Goal: Task Accomplishment & Management: Manage account settings

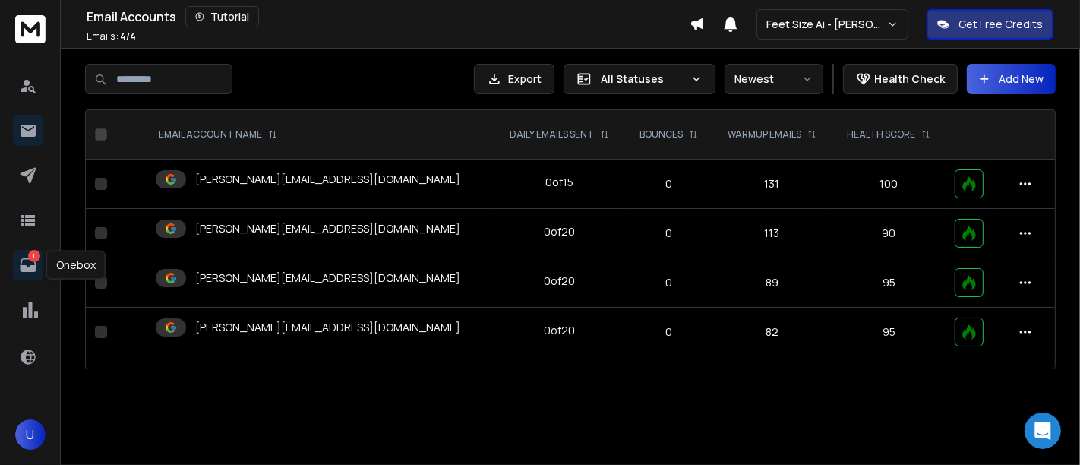
click at [32, 264] on icon at bounding box center [28, 265] width 18 height 18
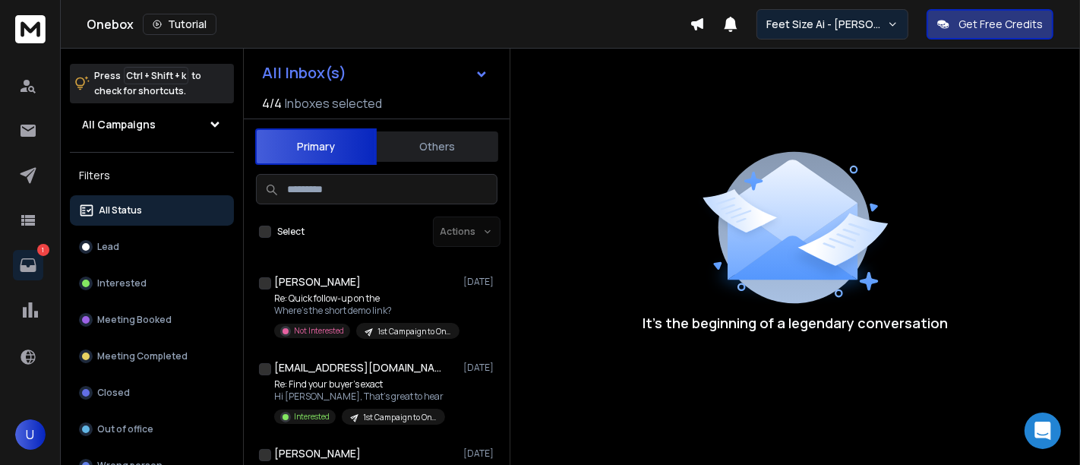
click at [805, 20] on p "Feet Size Ai - Jake Kent" at bounding box center [826, 24] width 121 height 15
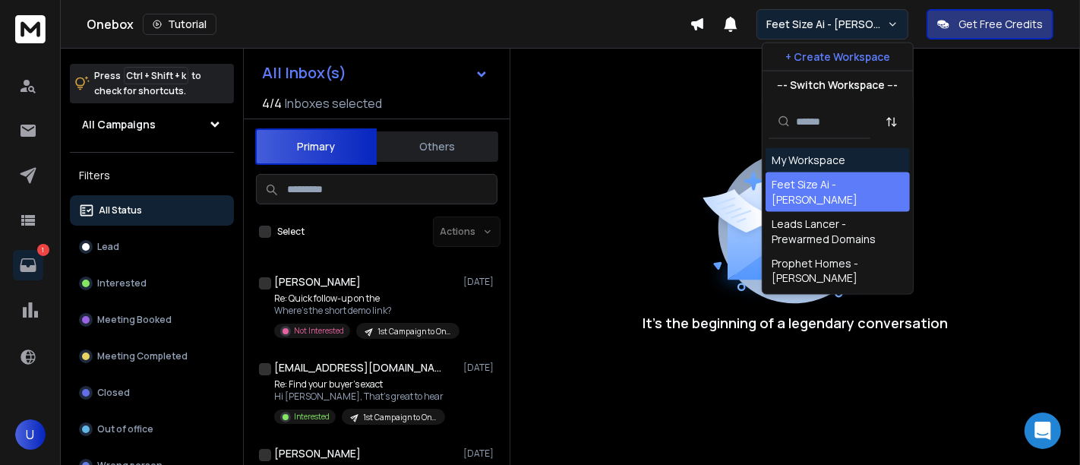
click at [805, 20] on p "Feet Size Ai - Jake Kent" at bounding box center [826, 24] width 121 height 15
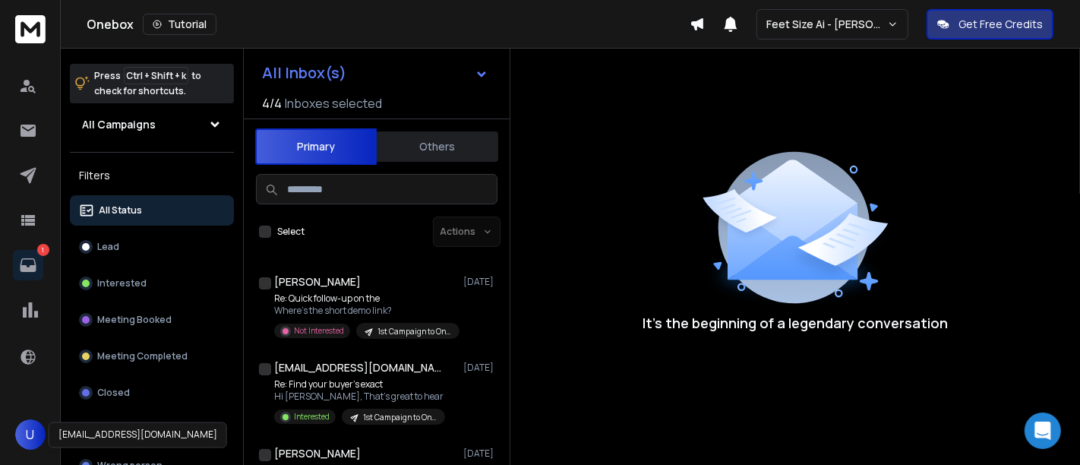
click at [28, 418] on span "U" at bounding box center [30, 434] width 30 height 30
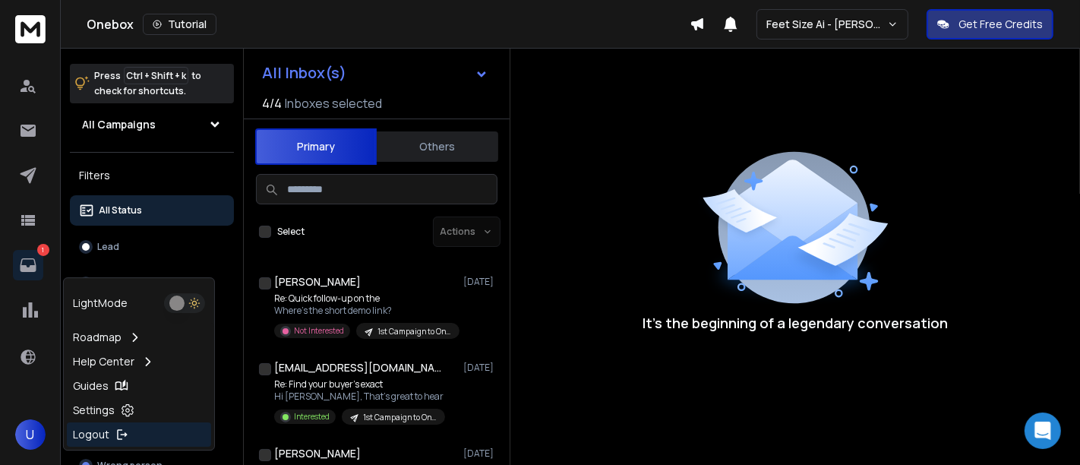
click at [129, 418] on div "Logout" at bounding box center [139, 434] width 144 height 24
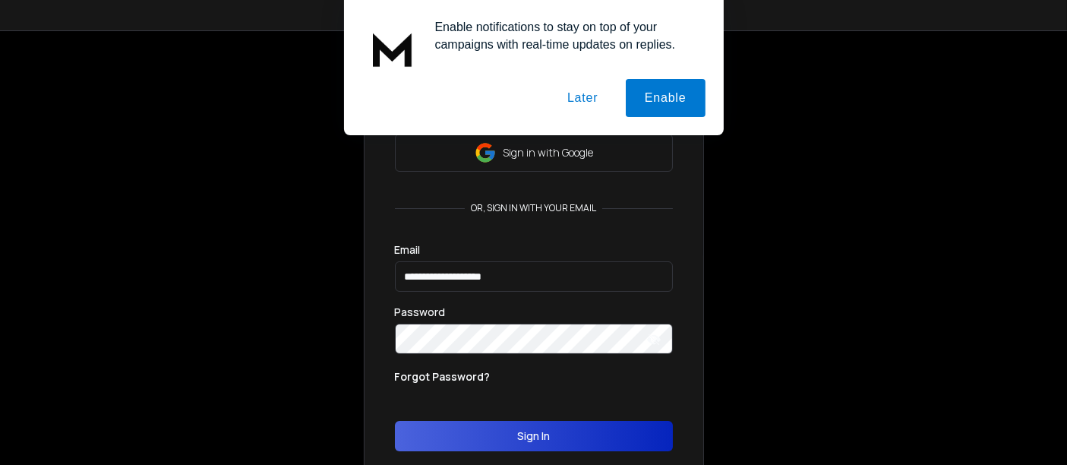
click at [483, 263] on input "**********" at bounding box center [534, 276] width 278 height 30
click at [496, 283] on input "**********" at bounding box center [534, 276] width 278 height 30
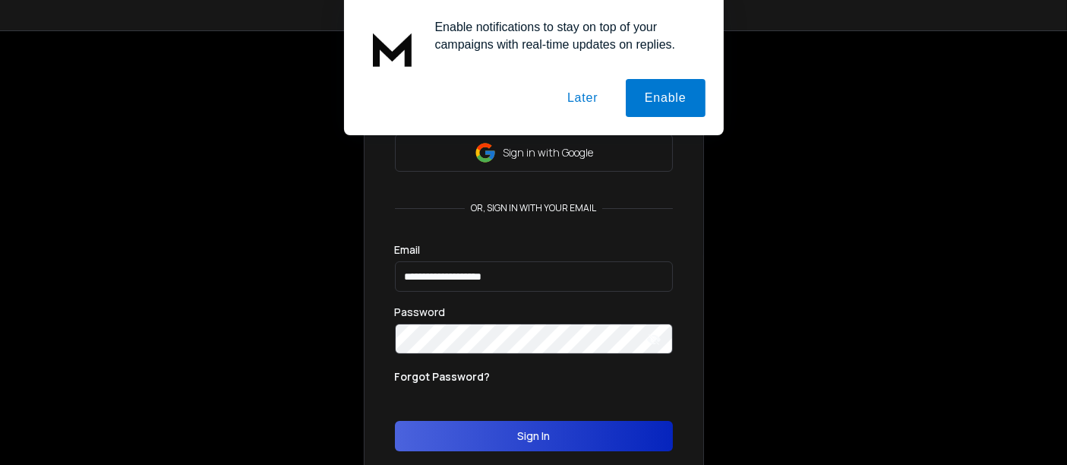
type input "*"
type input "**********"
click at [652, 344] on icon at bounding box center [654, 340] width 14 height 14
click at [421, 286] on input "**********" at bounding box center [534, 276] width 278 height 30
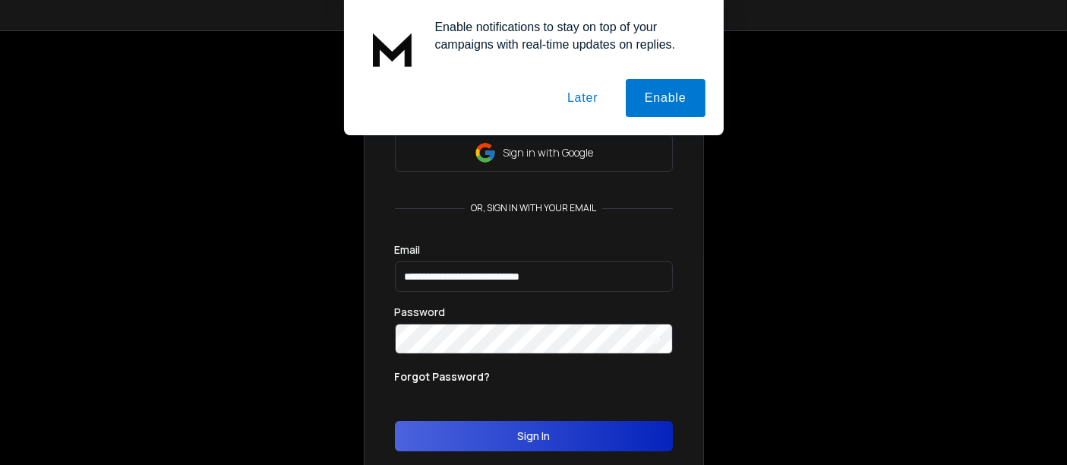
click at [300, 330] on div "**********" at bounding box center [533, 294] width 1067 height 465
click at [431, 423] on button "Sign In" at bounding box center [534, 436] width 278 height 30
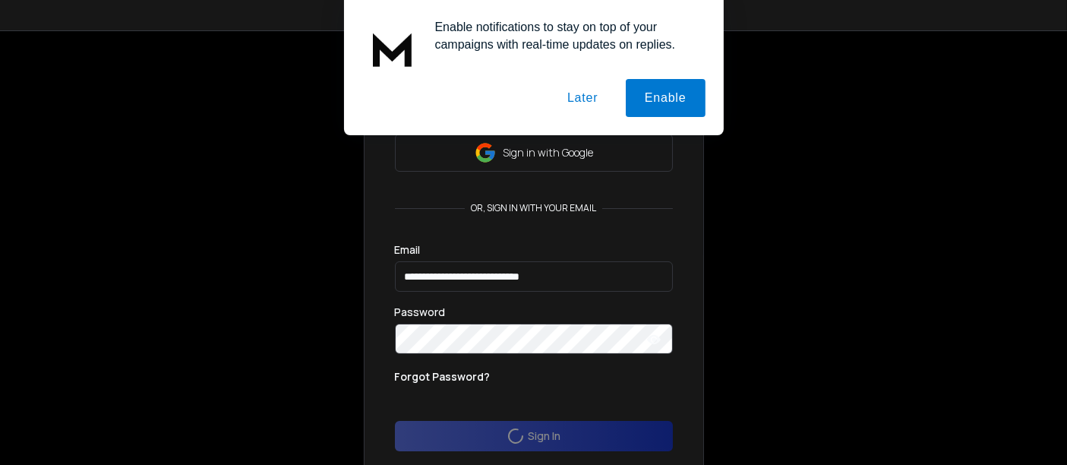
click at [573, 102] on button "Later" at bounding box center [582, 98] width 68 height 38
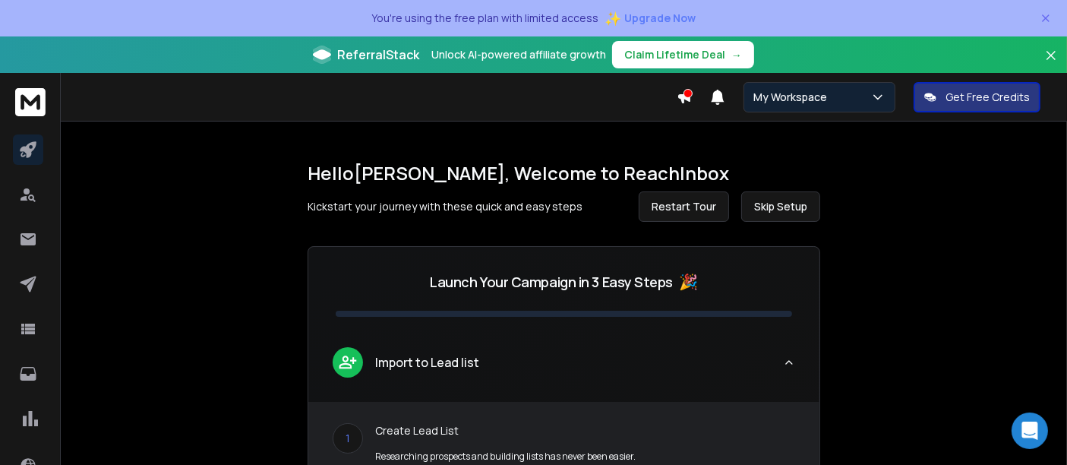
click at [818, 109] on button "My Workspace" at bounding box center [819, 97] width 152 height 30
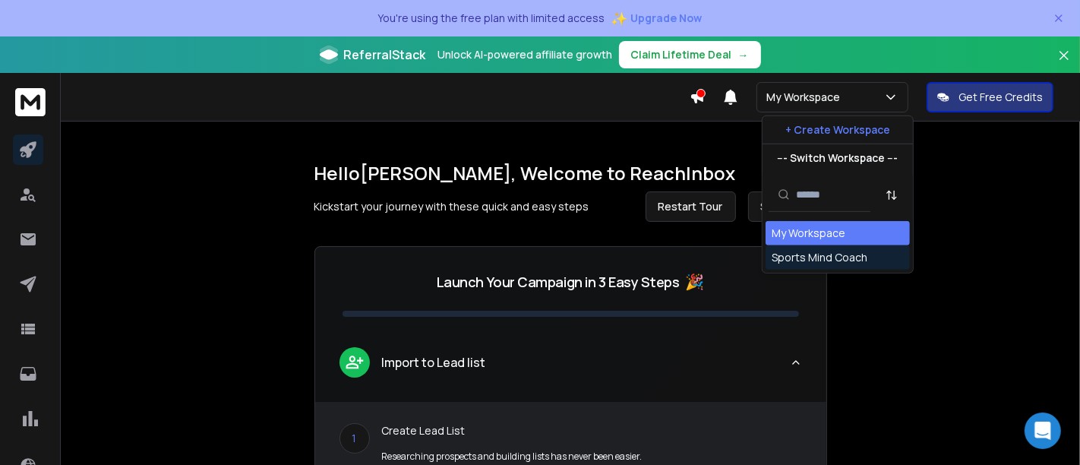
click at [797, 253] on div "Sports Mind Coach" at bounding box center [820, 257] width 96 height 15
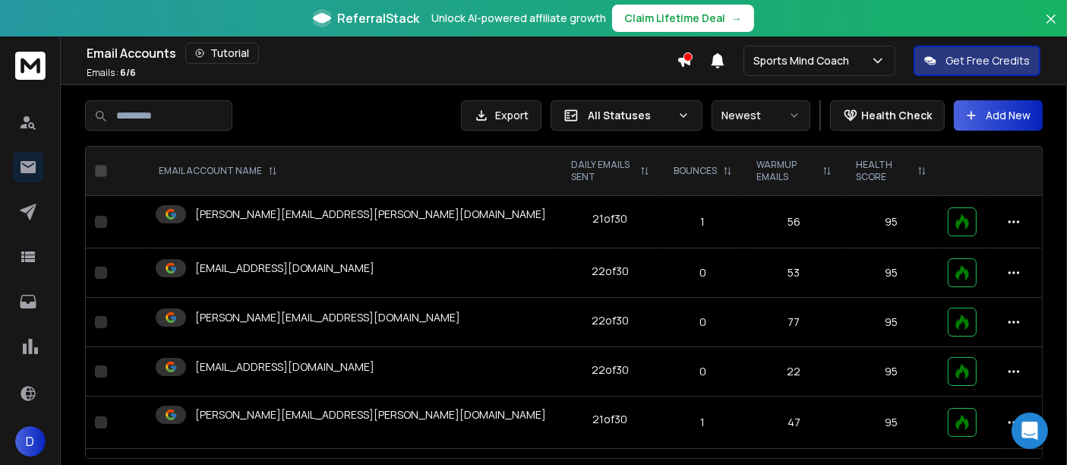
scroll to position [43, 0]
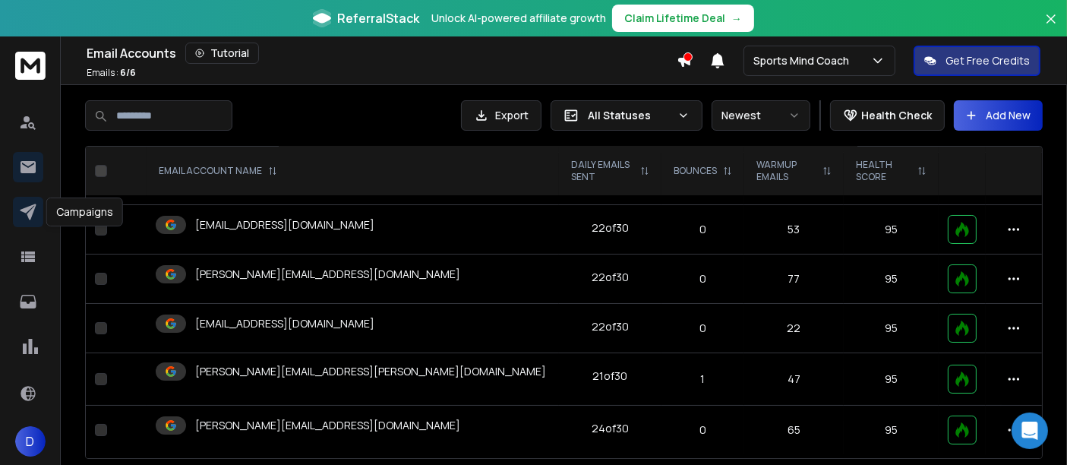
click at [28, 216] on icon at bounding box center [28, 212] width 16 height 16
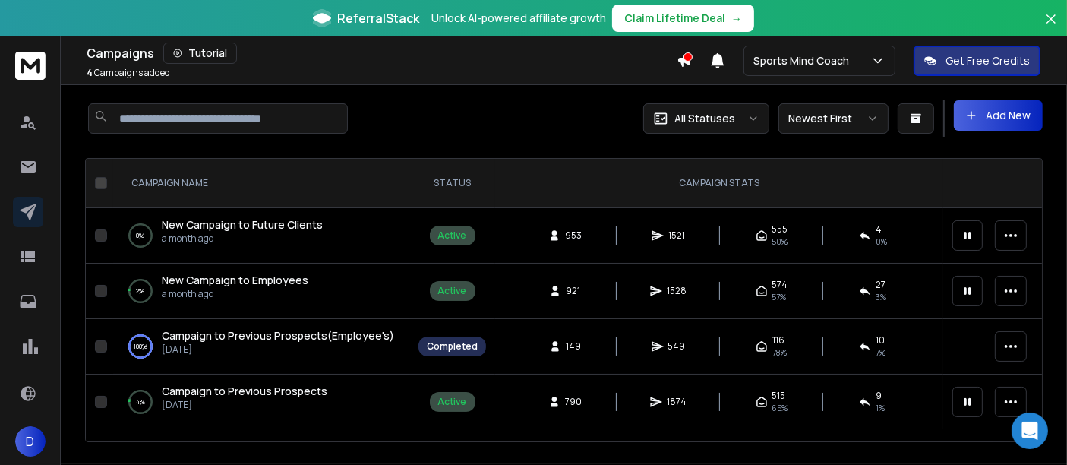
click at [211, 283] on span "New Campaign to Employees" at bounding box center [235, 280] width 147 height 14
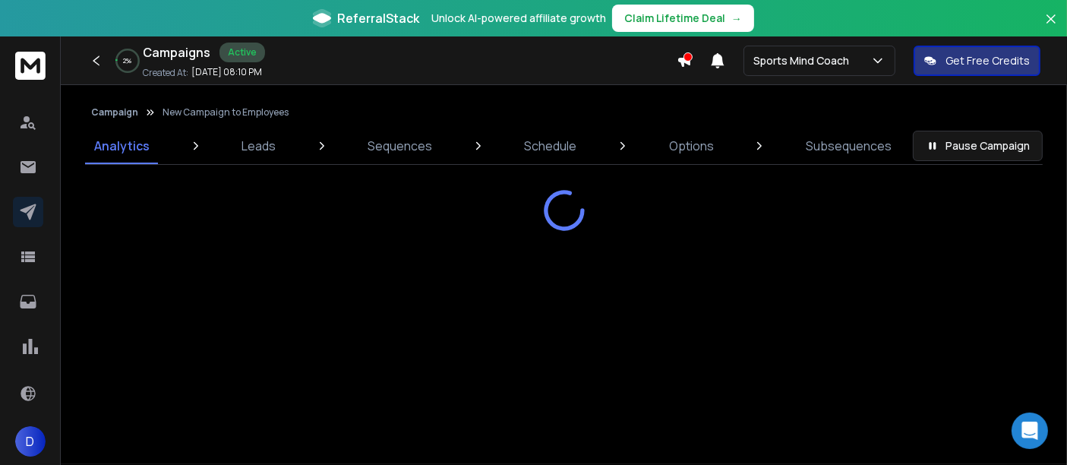
click at [1054, 14] on icon "Close banner" at bounding box center [1051, 18] width 9 height 9
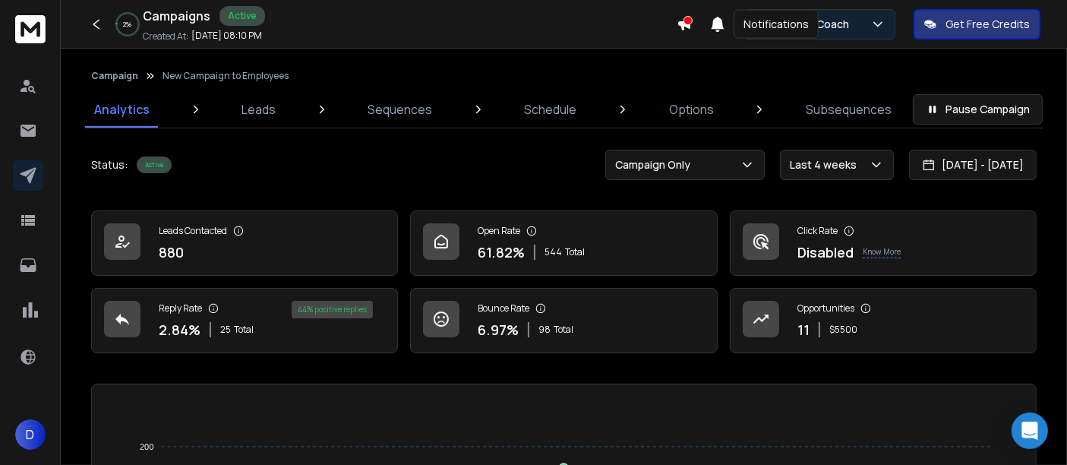
click at [851, 30] on p "Sports Mind Coach" at bounding box center [804, 24] width 102 height 15
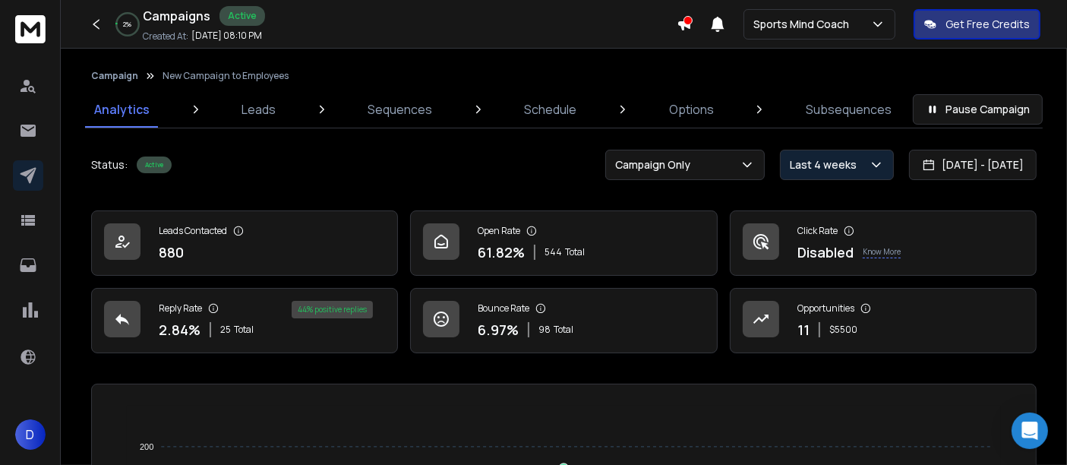
click at [802, 160] on p "Last 4 weeks" at bounding box center [826, 164] width 73 height 15
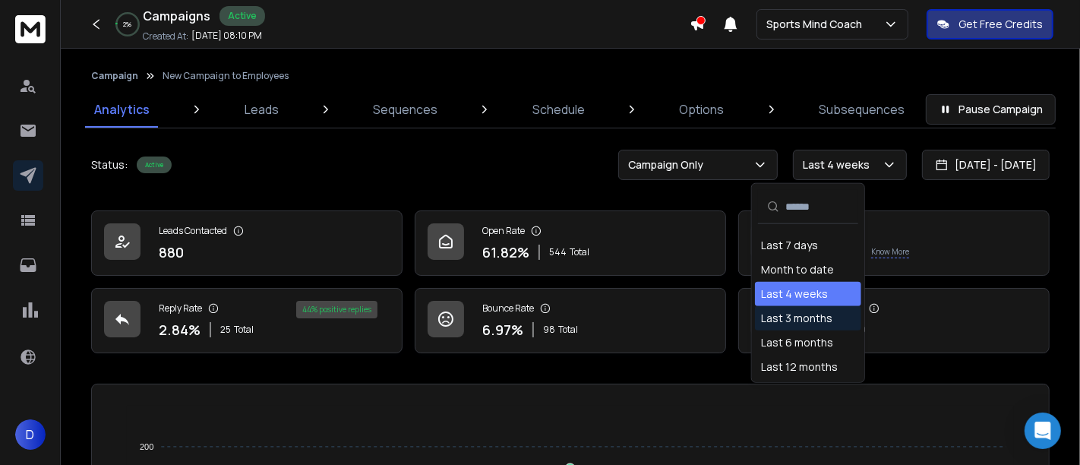
click at [780, 308] on div "Last 3 months" at bounding box center [808, 318] width 106 height 24
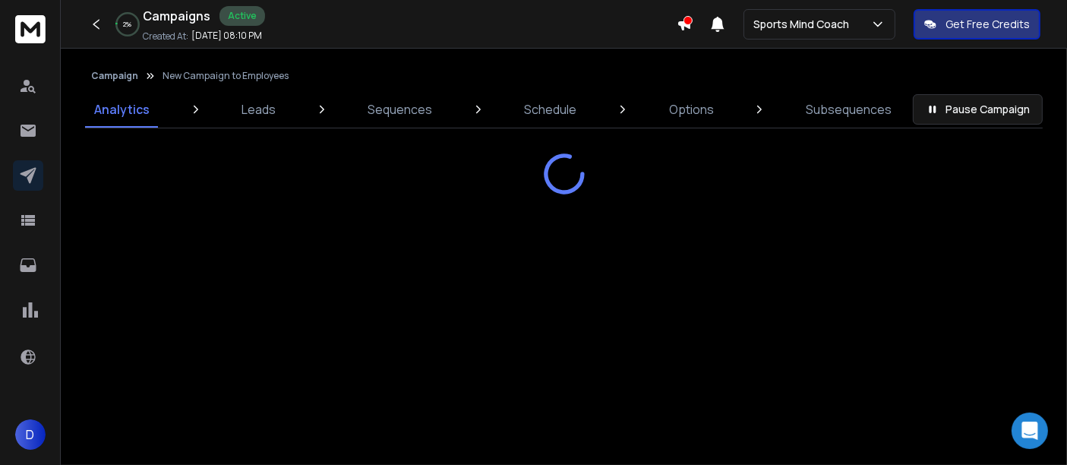
click at [262, 36] on p "Sep 03, 2025, 08:10 PM" at bounding box center [226, 36] width 71 height 12
drag, startPoint x: 276, startPoint y: 36, endPoint x: 218, endPoint y: 39, distance: 58.6
click at [218, 39] on p "Sep 03, 2025, 08:10 PM" at bounding box center [226, 36] width 71 height 12
drag, startPoint x: 218, startPoint y: 39, endPoint x: 204, endPoint y: 40, distance: 14.4
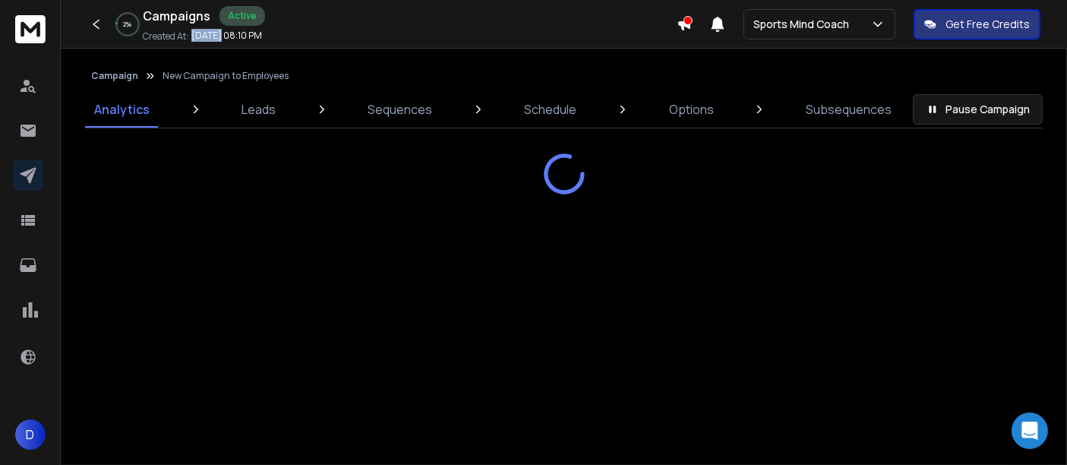
click at [204, 40] on p "Sep 03, 2025, 08:10 PM" at bounding box center [226, 36] width 71 height 12
drag, startPoint x: 204, startPoint y: 40, endPoint x: 234, endPoint y: 38, distance: 30.5
click at [234, 38] on p "Sep 03, 2025, 08:10 PM" at bounding box center [226, 36] width 71 height 12
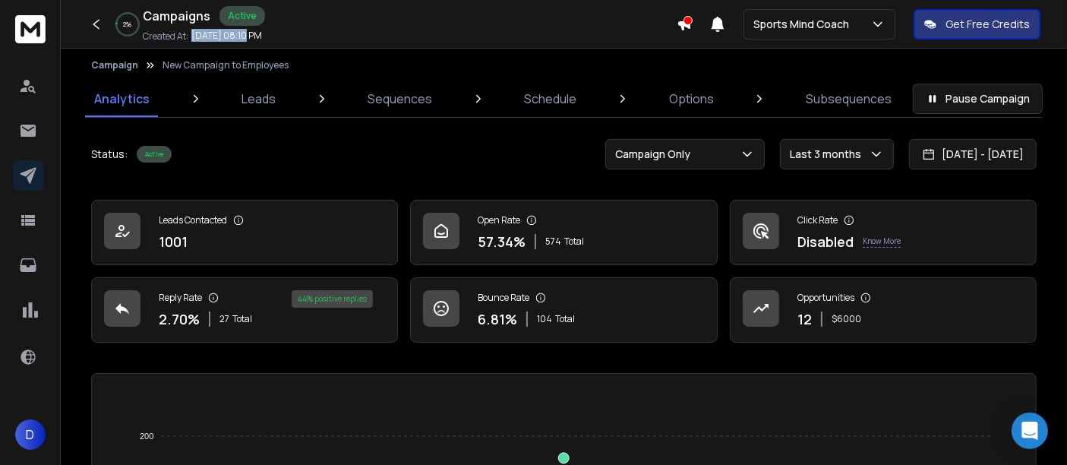
scroll to position [15, 0]
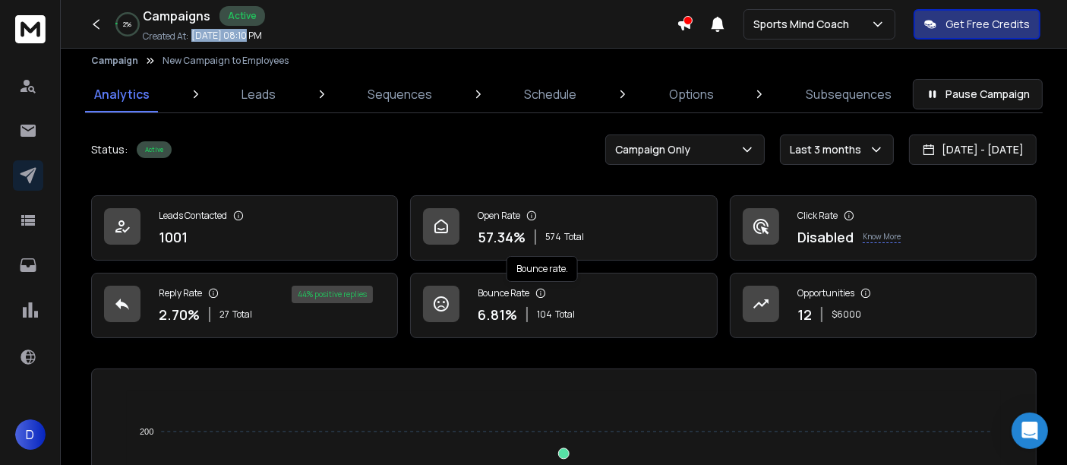
click at [540, 289] on icon at bounding box center [540, 293] width 11 height 11
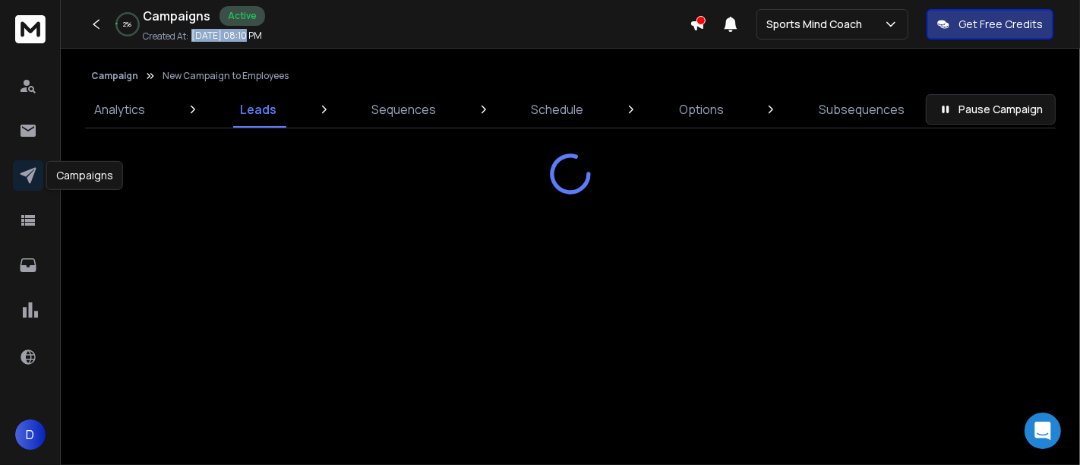
click at [16, 181] on link at bounding box center [28, 175] width 30 height 30
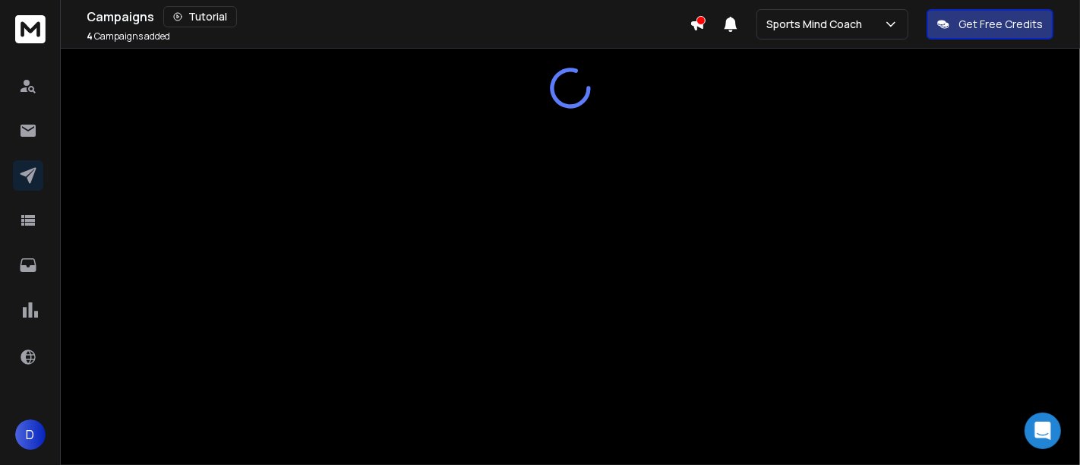
click at [16, 181] on link at bounding box center [28, 175] width 30 height 30
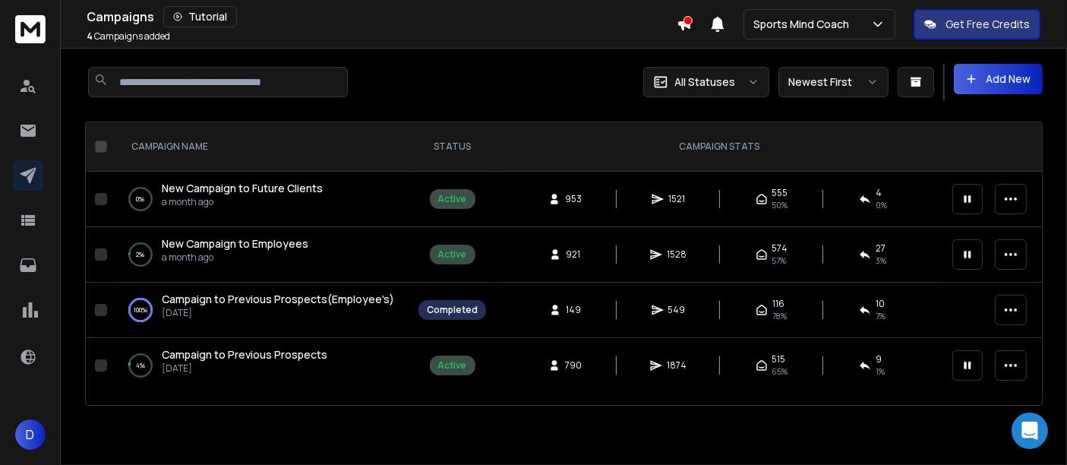
click at [369, 203] on div "0 % New Campaign to Future Clients a month ago" at bounding box center [261, 199] width 266 height 36
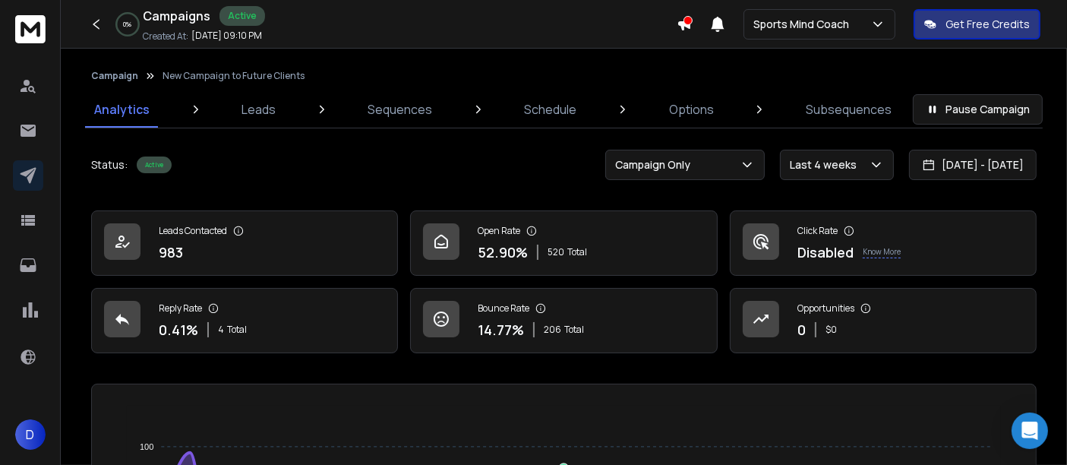
click at [231, 107] on div "Analytics Leads Sequences Schedule Options Subsequences" at bounding box center [493, 109] width 816 height 36
click at [236, 107] on link "Leads" at bounding box center [258, 109] width 52 height 36
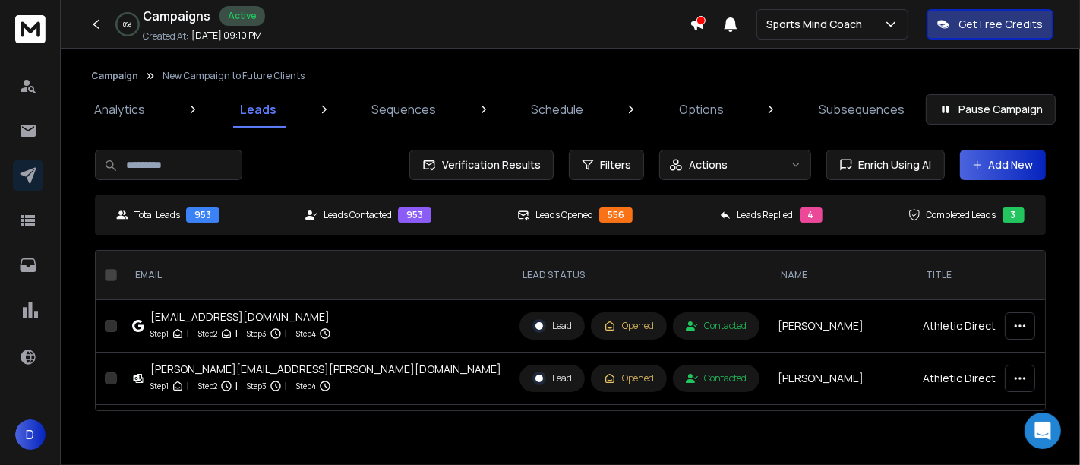
scroll to position [0, 14]
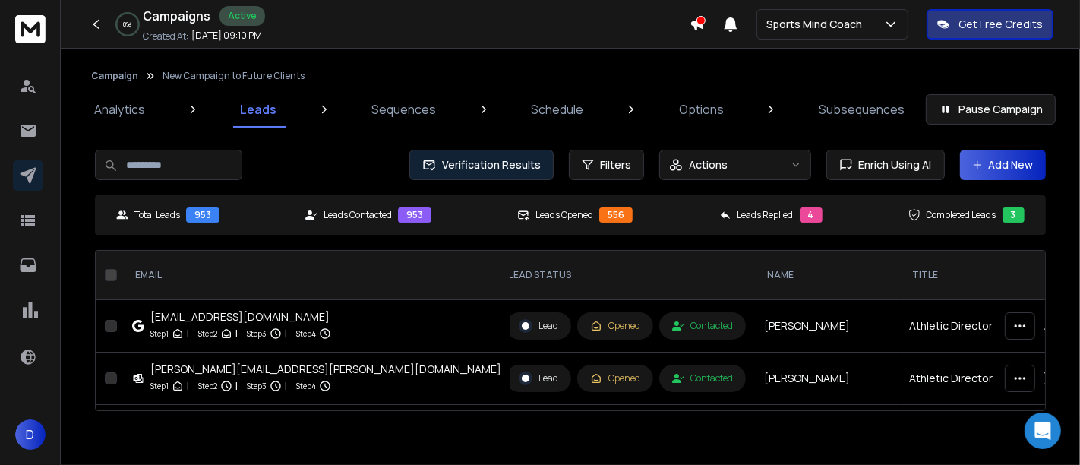
click at [516, 177] on button "Verification Results" at bounding box center [481, 165] width 144 height 30
click at [590, 168] on polygon "button" at bounding box center [587, 164] width 10 height 9
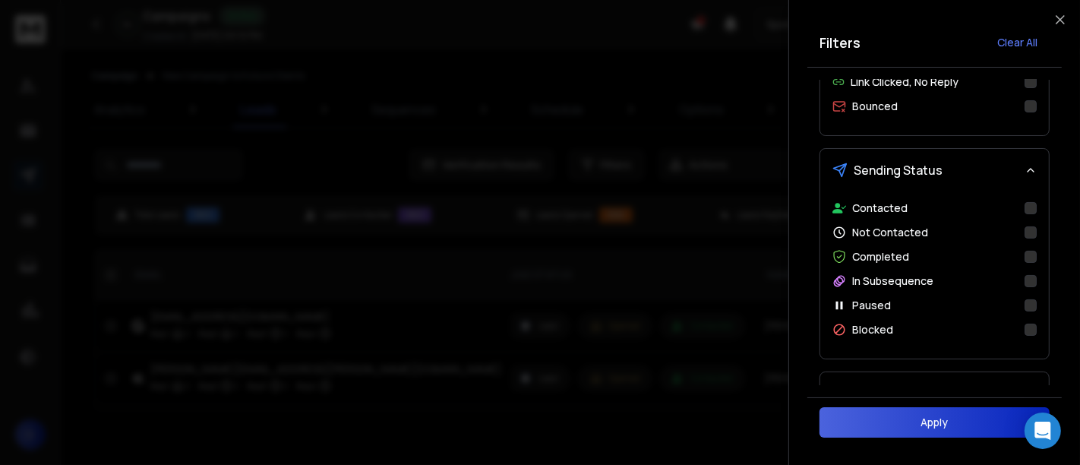
scroll to position [232, 0]
click at [1024, 102] on button "Bounced" at bounding box center [1030, 108] width 12 height 12
click at [961, 421] on button "Apply" at bounding box center [934, 422] width 230 height 30
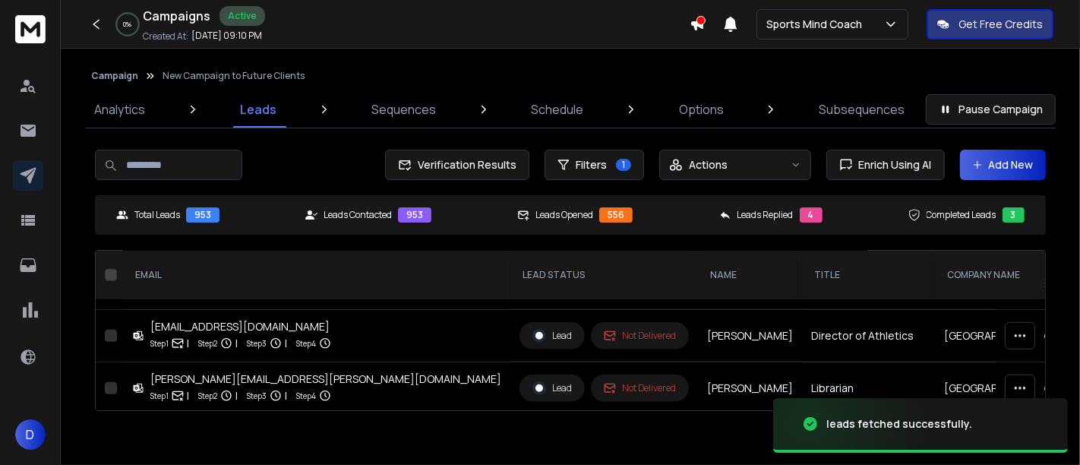
scroll to position [1462, 0]
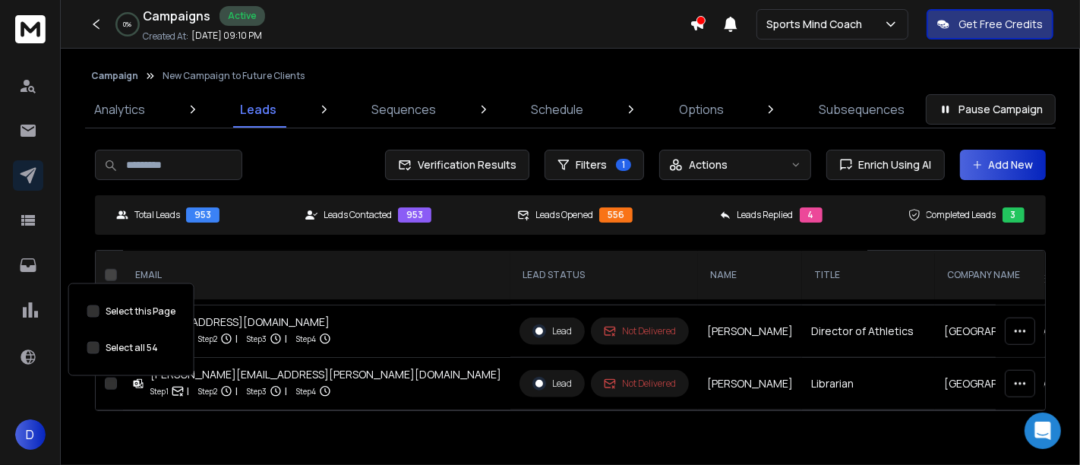
click at [108, 276] on button "Select this Page" at bounding box center [111, 275] width 12 height 12
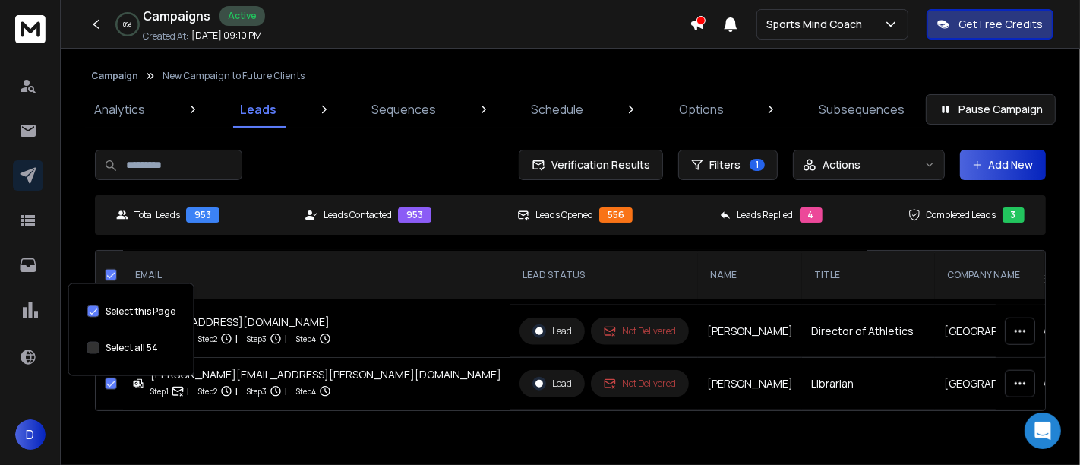
click at [94, 348] on button "Select this Page" at bounding box center [93, 348] width 12 height 12
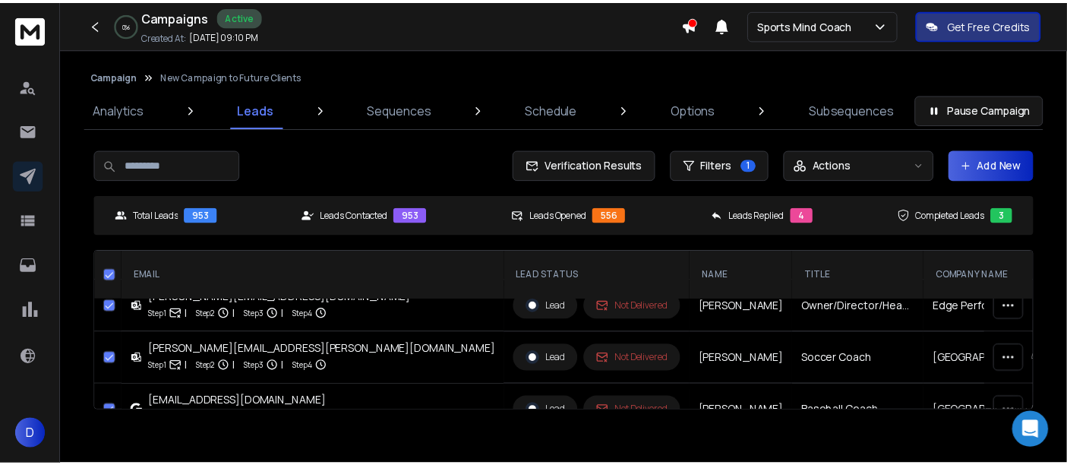
scroll to position [0, 0]
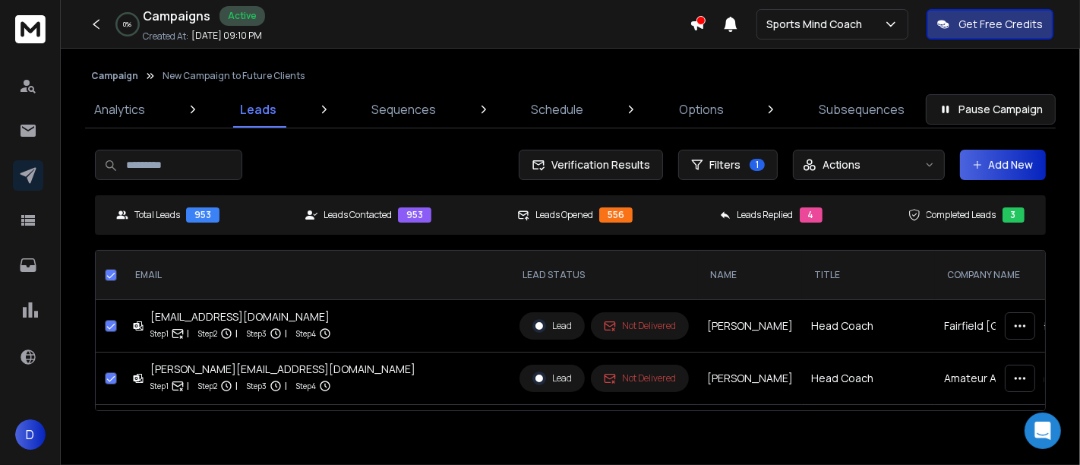
click at [1005, 317] on button "button" at bounding box center [1020, 325] width 30 height 27
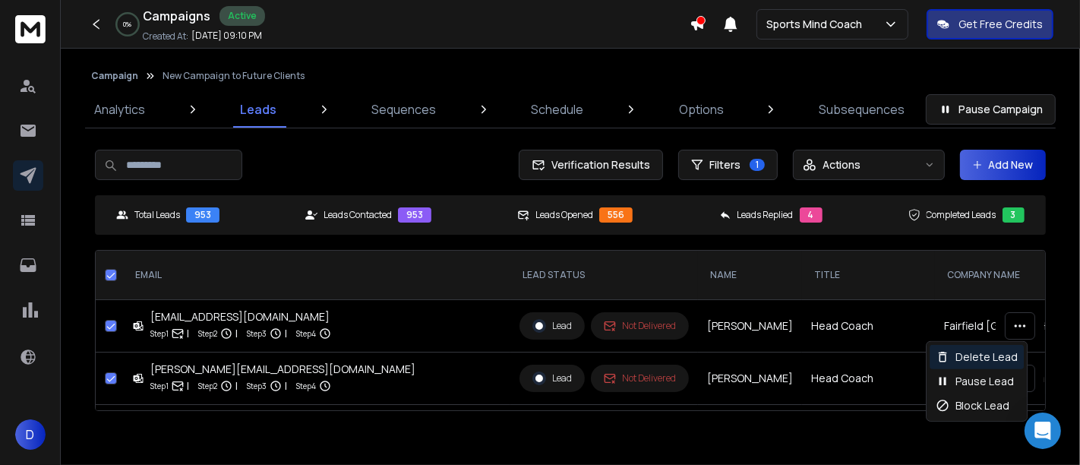
click at [980, 358] on p "Delete Lead" at bounding box center [986, 356] width 62 height 15
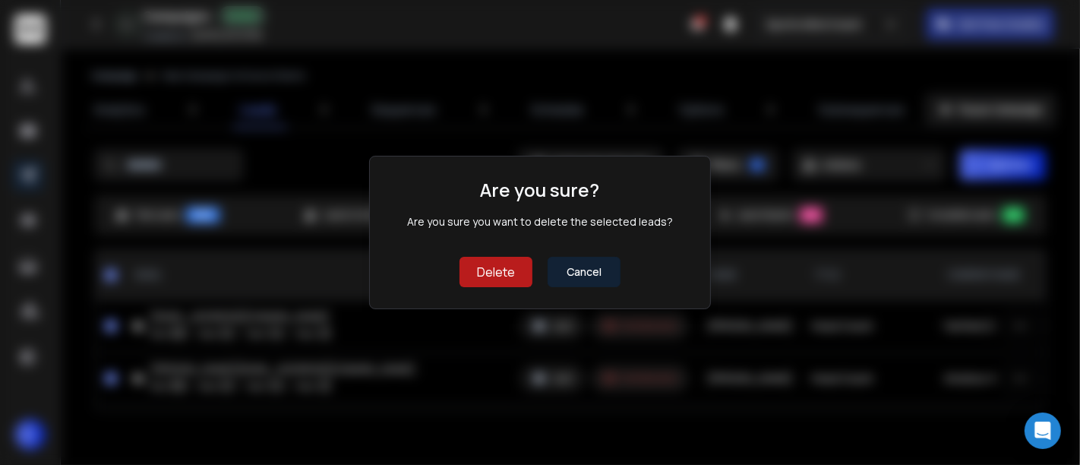
click at [515, 280] on button "Delete" at bounding box center [495, 272] width 73 height 30
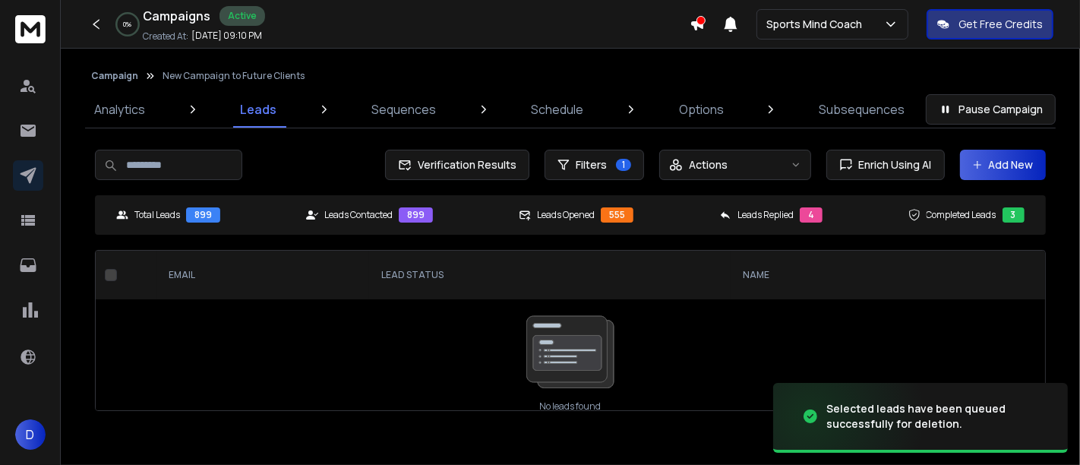
click at [368, 344] on div "No leads found" at bounding box center [569, 364] width 947 height 128
drag, startPoint x: 368, startPoint y: 344, endPoint x: 355, endPoint y: 333, distance: 16.7
click at [355, 333] on div "No leads found" at bounding box center [569, 364] width 947 height 128
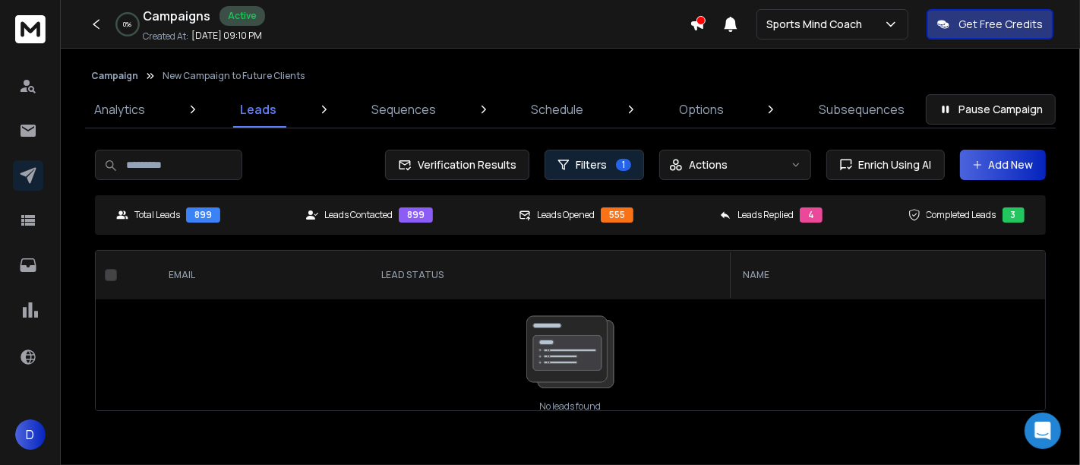
click at [605, 175] on button "Filters 1" at bounding box center [594, 165] width 99 height 30
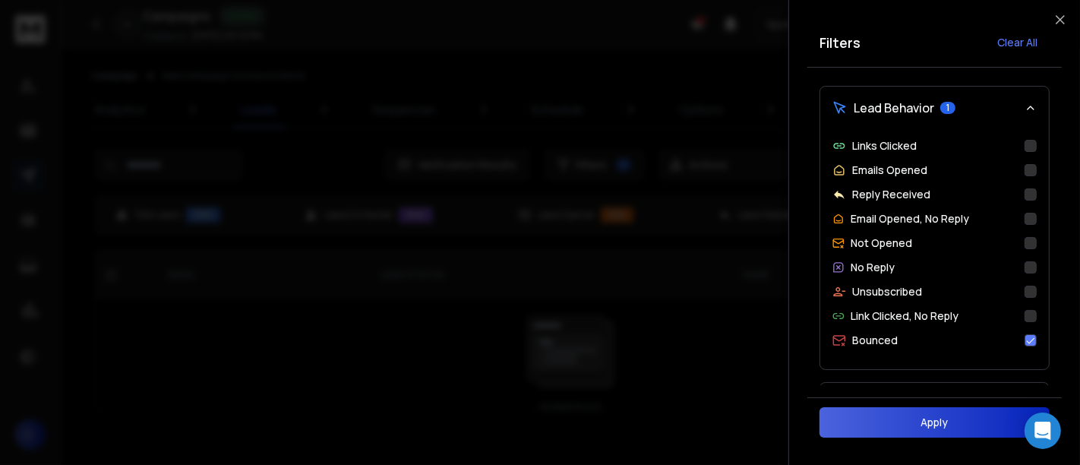
click at [1024, 343] on button "Bounced" at bounding box center [1030, 340] width 12 height 12
click at [1024, 293] on button "Unsubscribed" at bounding box center [1030, 292] width 12 height 12
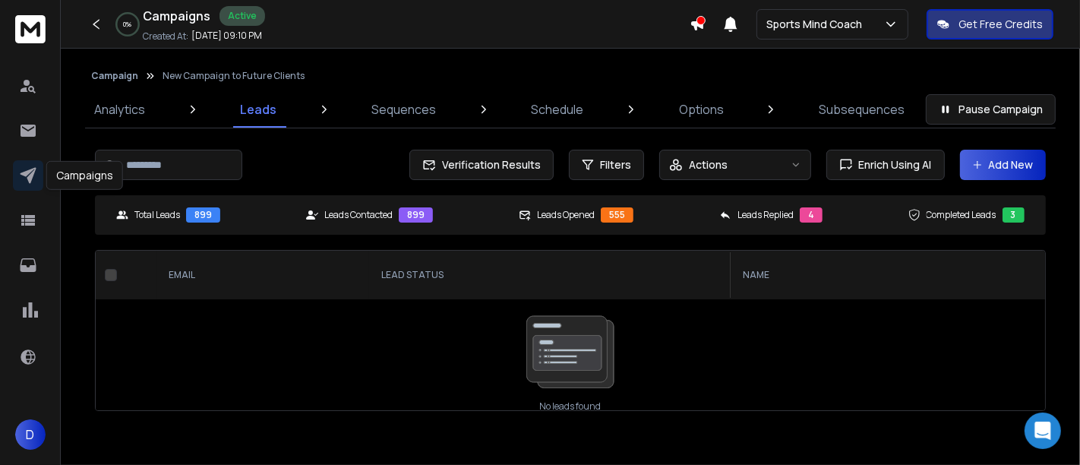
click at [26, 163] on link at bounding box center [28, 175] width 30 height 30
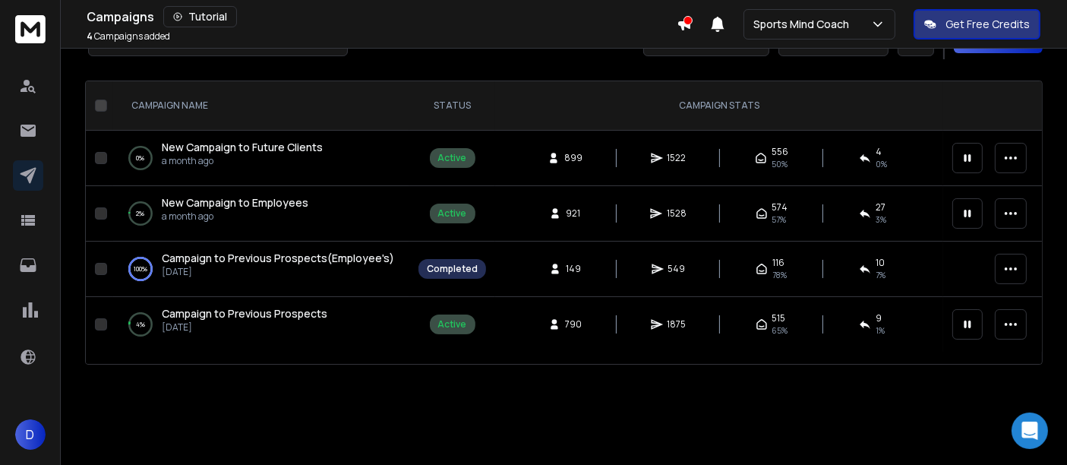
scroll to position [78, 0]
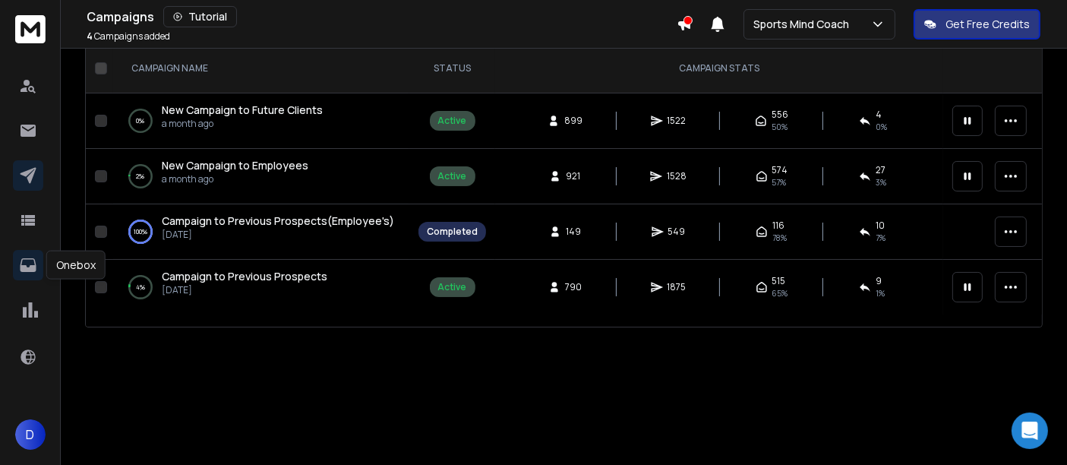
click at [29, 263] on icon at bounding box center [28, 265] width 18 height 18
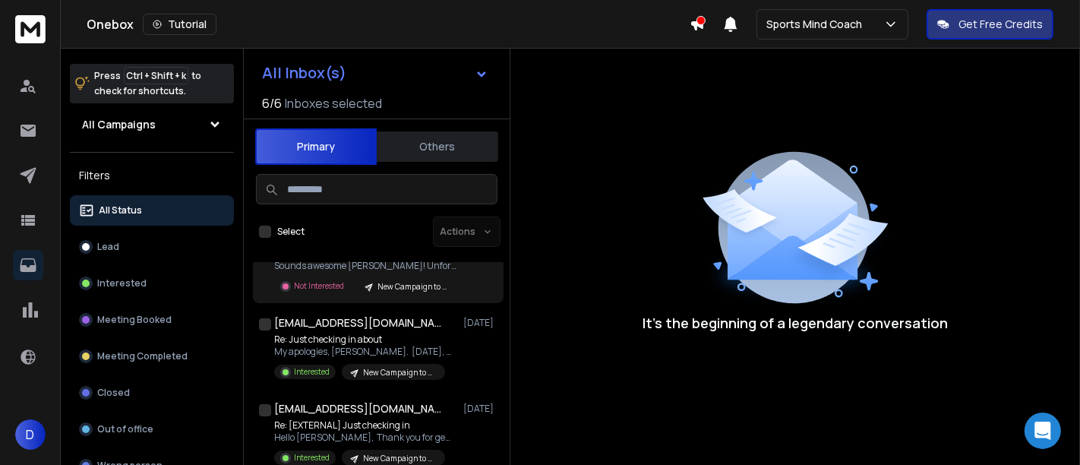
scroll to position [49, 0]
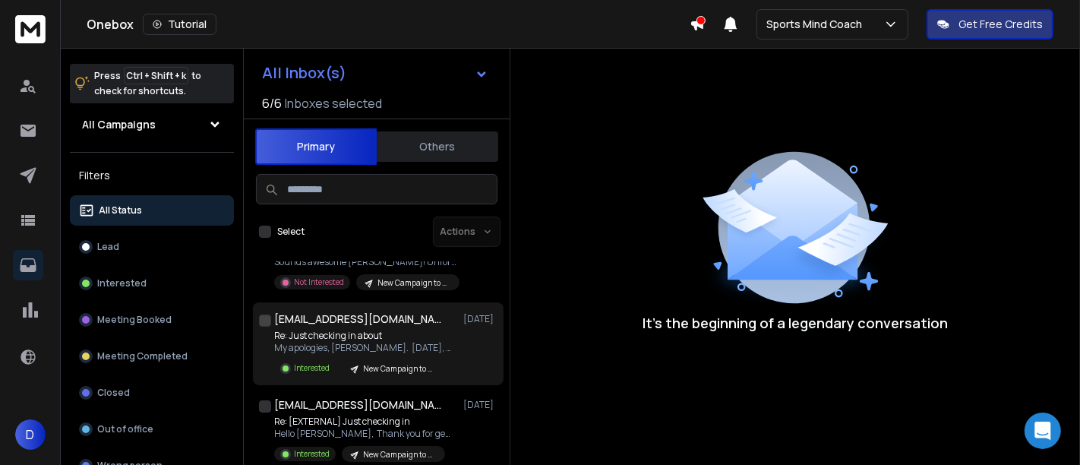
click at [297, 325] on h1 "lkrause@psychcaremd.com" at bounding box center [357, 318] width 167 height 15
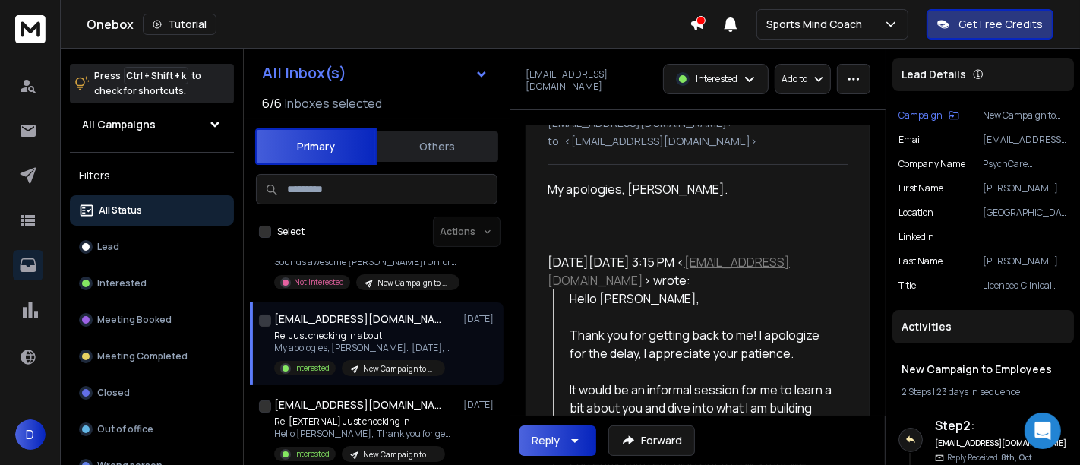
scroll to position [130, 0]
click at [586, 330] on div "Thank you for getting back to me! I apologize for the delay, I appreciate your …" at bounding box center [703, 343] width 267 height 36
click at [592, 330] on div "Thank you for getting back to me! I apologize for the delay, I appreciate your …" at bounding box center [703, 343] width 267 height 36
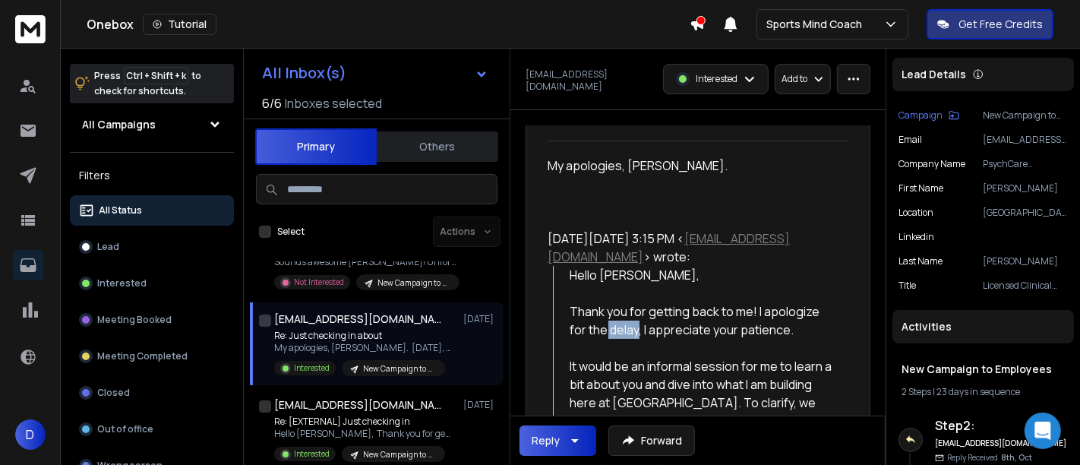
scroll to position [223, 0]
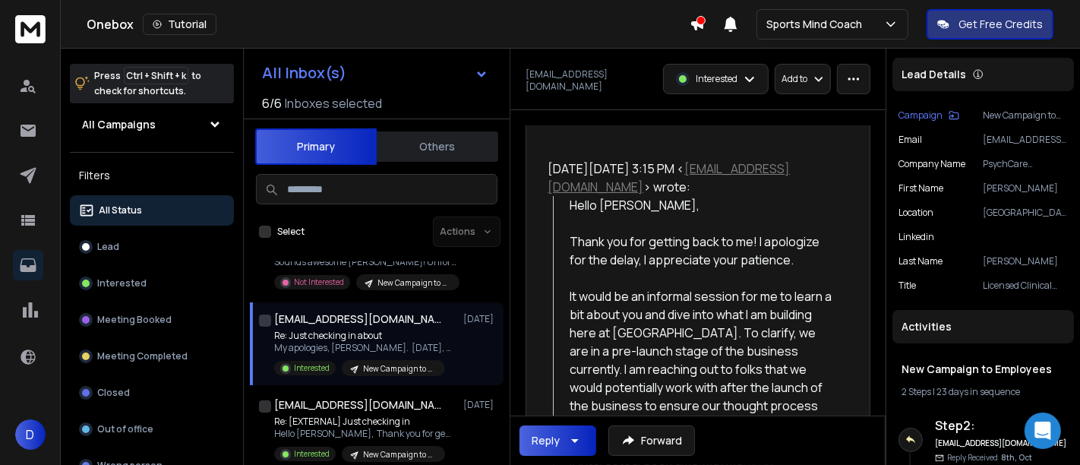
click at [608, 232] on div "Thank you for getting back to me! I apologize for the delay, I appreciate your …" at bounding box center [703, 250] width 267 height 36
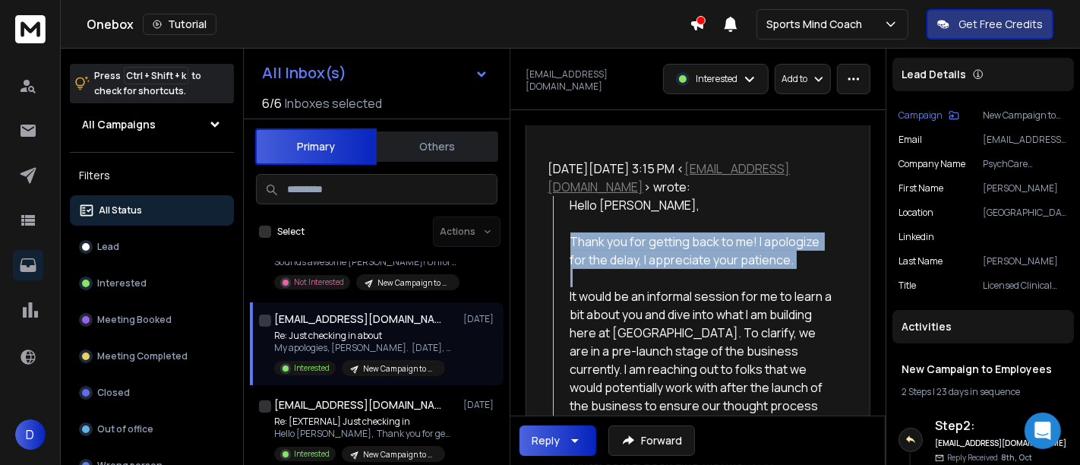
drag, startPoint x: 608, startPoint y: 216, endPoint x: 620, endPoint y: 226, distance: 16.1
click at [620, 232] on div "Thank you for getting back to me! I apologize for the delay, I appreciate your …" at bounding box center [703, 250] width 267 height 36
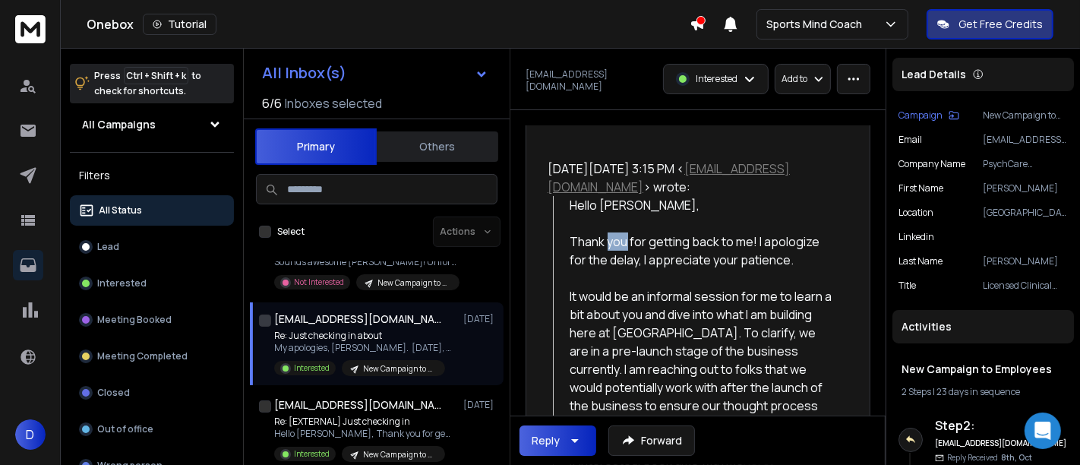
click at [620, 232] on div "Thank you for getting back to me! I apologize for the delay, I appreciate your …" at bounding box center [703, 250] width 267 height 36
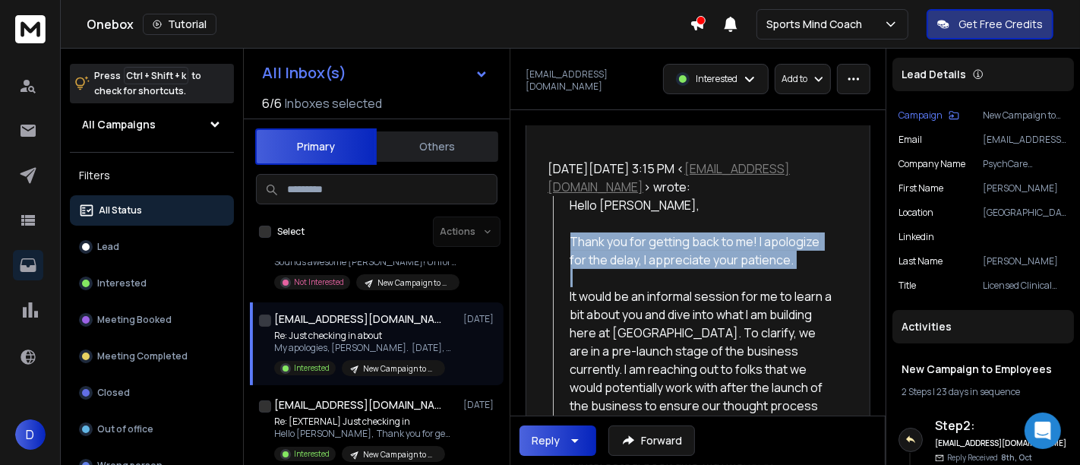
drag, startPoint x: 620, startPoint y: 226, endPoint x: 625, endPoint y: 300, distance: 73.8
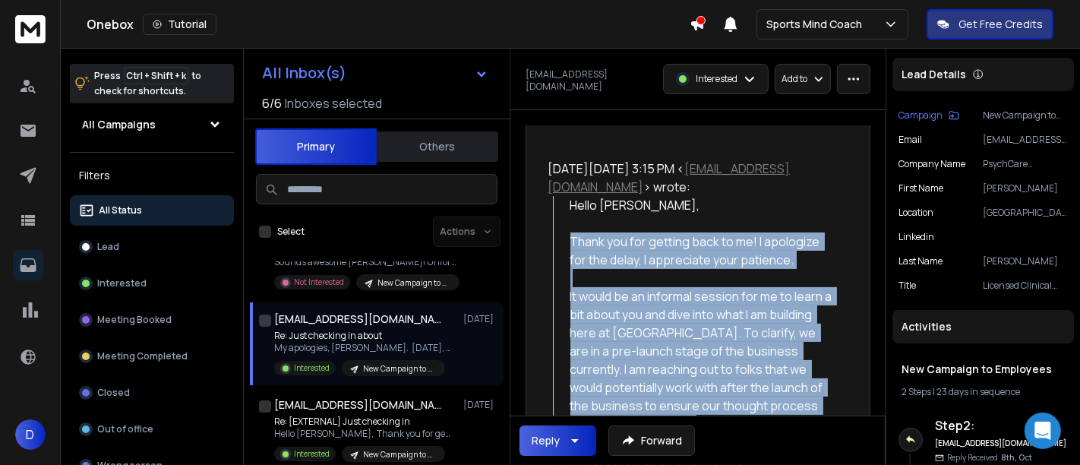
click at [625, 300] on div "It would be an informal session for me to learn a bit about you and dive into w…" at bounding box center [703, 360] width 267 height 146
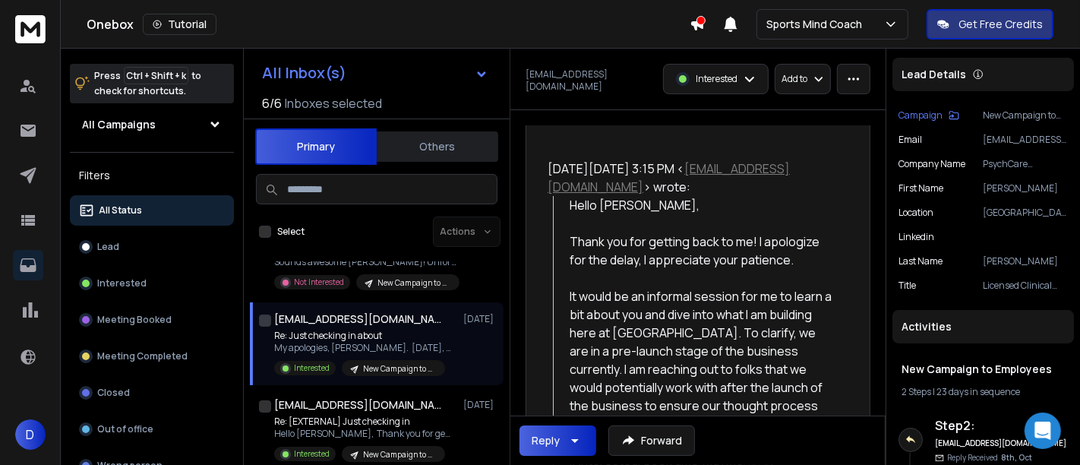
click at [403, 324] on h1 "lkrause@psychcaremd.com" at bounding box center [357, 318] width 167 height 15
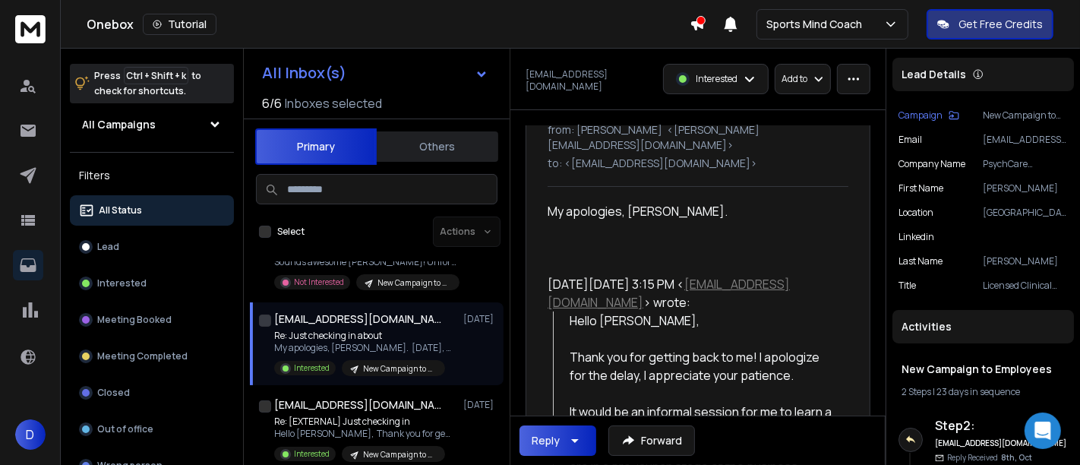
scroll to position [106, 0]
click at [638, 349] on div "Thank you for getting back to me! I apologize for the delay, I appreciate your …" at bounding box center [703, 367] width 267 height 36
drag, startPoint x: 638, startPoint y: 340, endPoint x: 646, endPoint y: 343, distance: 8.9
click at [646, 349] on div "Thank you for getting back to me! I apologize for the delay, I appreciate your …" at bounding box center [703, 367] width 267 height 36
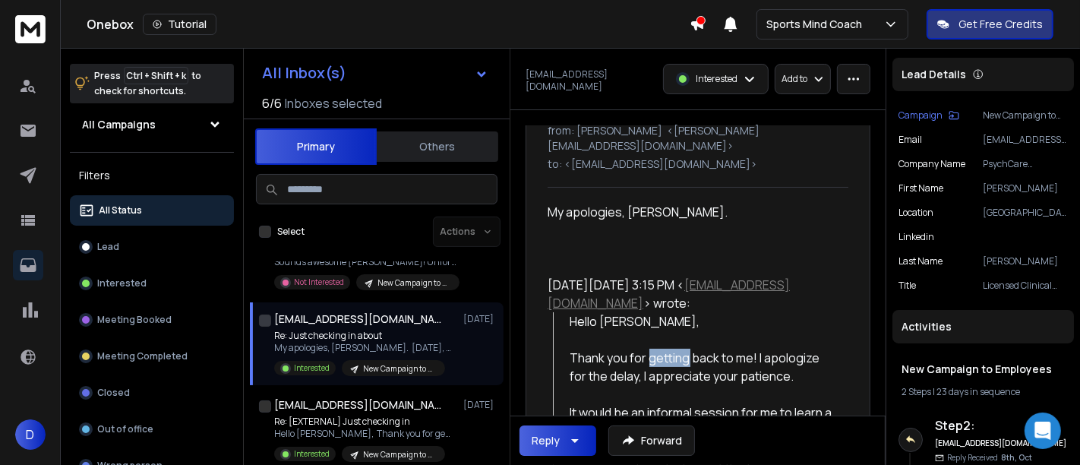
click at [646, 349] on div "Thank you for getting back to me! I apologize for the delay, I appreciate your …" at bounding box center [703, 367] width 267 height 36
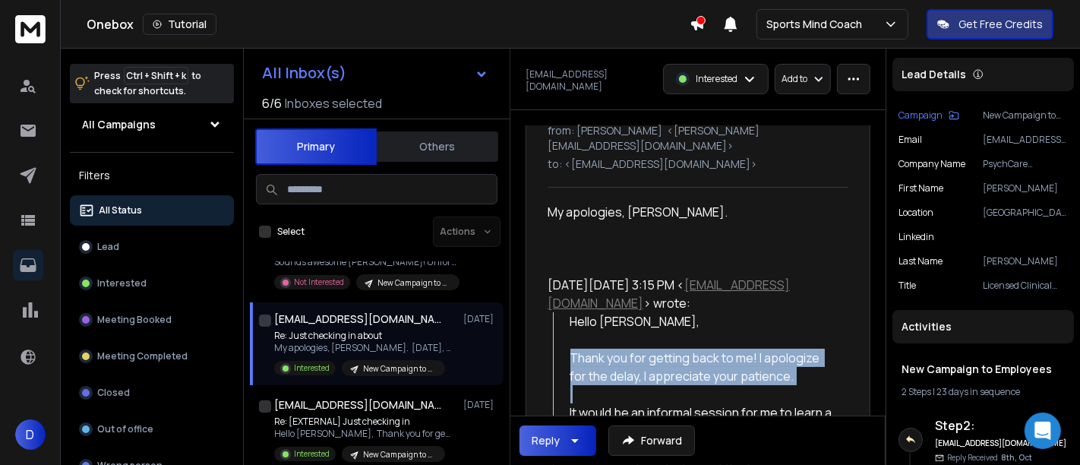
drag, startPoint x: 646, startPoint y: 343, endPoint x: 727, endPoint y: 350, distance: 80.8
click at [727, 350] on div "Thank you for getting back to me! I apologize for the delay, I appreciate your …" at bounding box center [703, 367] width 267 height 36
drag, startPoint x: 727, startPoint y: 350, endPoint x: 727, endPoint y: 366, distance: 15.9
click at [727, 366] on div "Thank you for getting back to me! I apologize for the delay, I appreciate your …" at bounding box center [703, 367] width 267 height 36
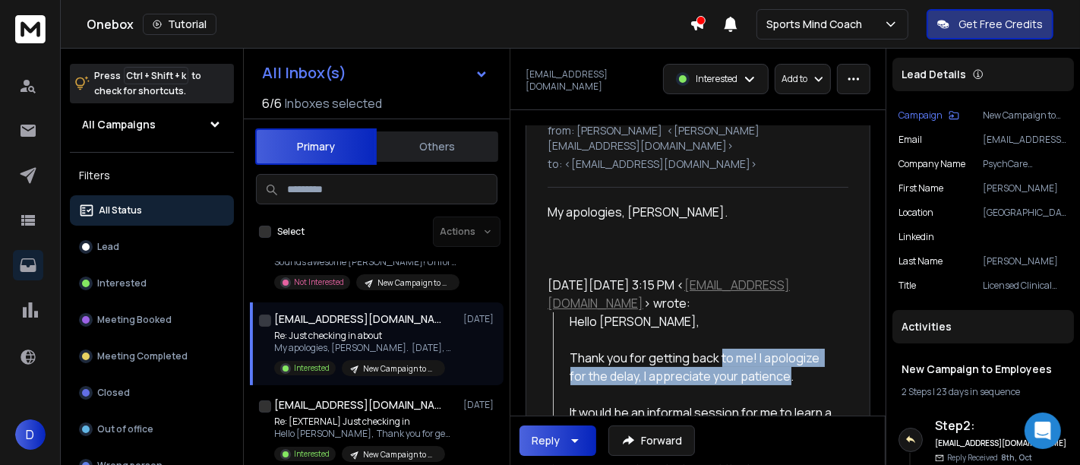
click at [727, 366] on div "Thank you for getting back to me! I apologize for the delay, I appreciate your …" at bounding box center [703, 367] width 267 height 36
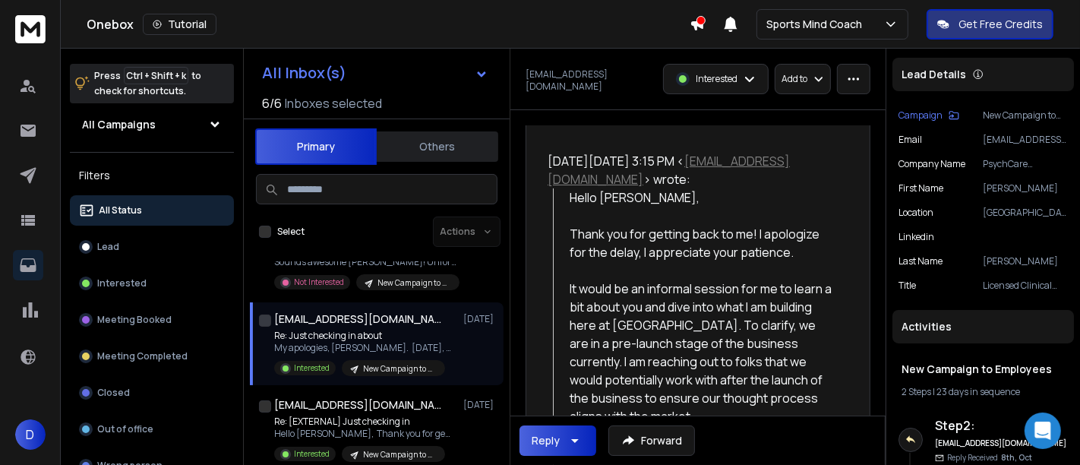
scroll to position [231, 0]
click at [590, 260] on div at bounding box center [703, 269] width 267 height 18
drag, startPoint x: 590, startPoint y: 257, endPoint x: 689, endPoint y: 273, distance: 100.1
click at [689, 279] on div "It would be an informal session for me to learn a bit about you and dive into w…" at bounding box center [703, 352] width 267 height 146
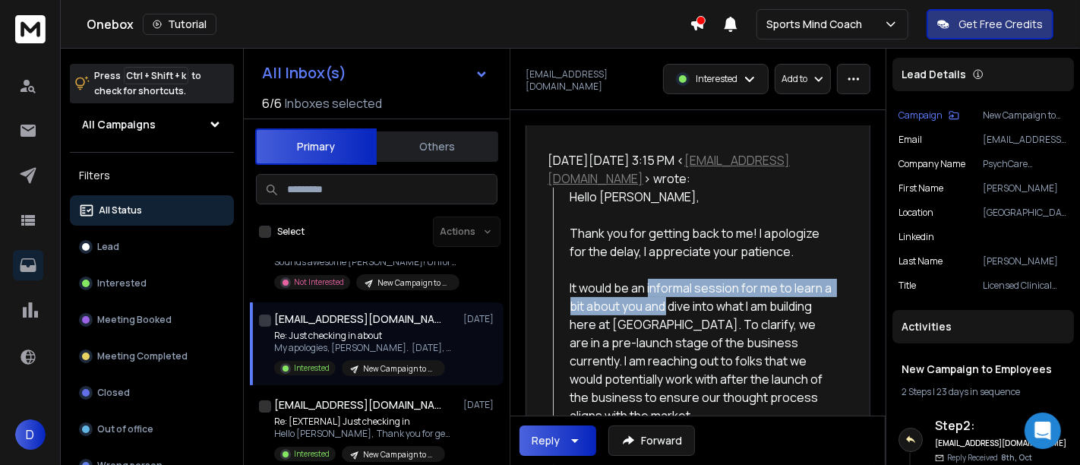
drag, startPoint x: 689, startPoint y: 273, endPoint x: 645, endPoint y: 298, distance: 50.3
click at [645, 298] on div "It would be an informal session for me to learn a bit about you and dive into w…" at bounding box center [703, 352] width 267 height 146
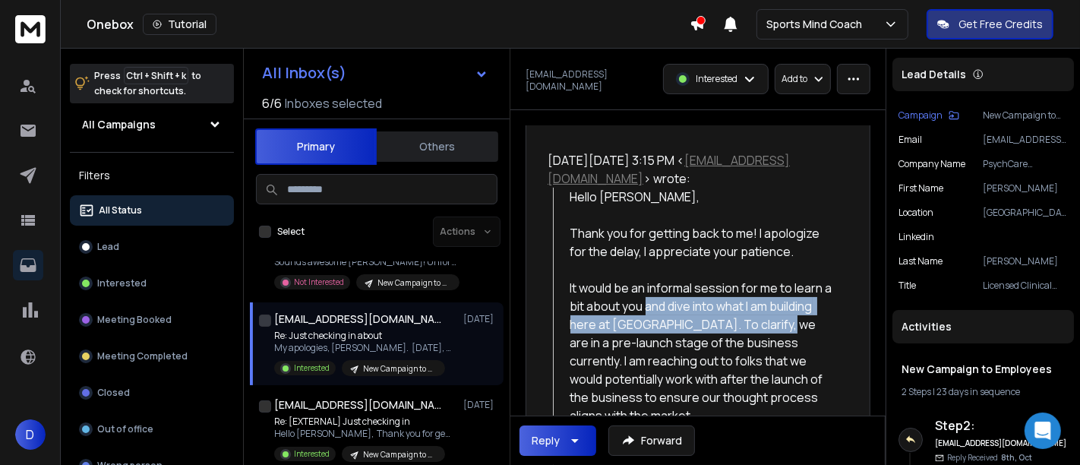
drag, startPoint x: 645, startPoint y: 298, endPoint x: 730, endPoint y: 300, distance: 85.1
click at [730, 300] on div "It would be an informal session for me to learn a bit about you and dive into w…" at bounding box center [703, 352] width 267 height 146
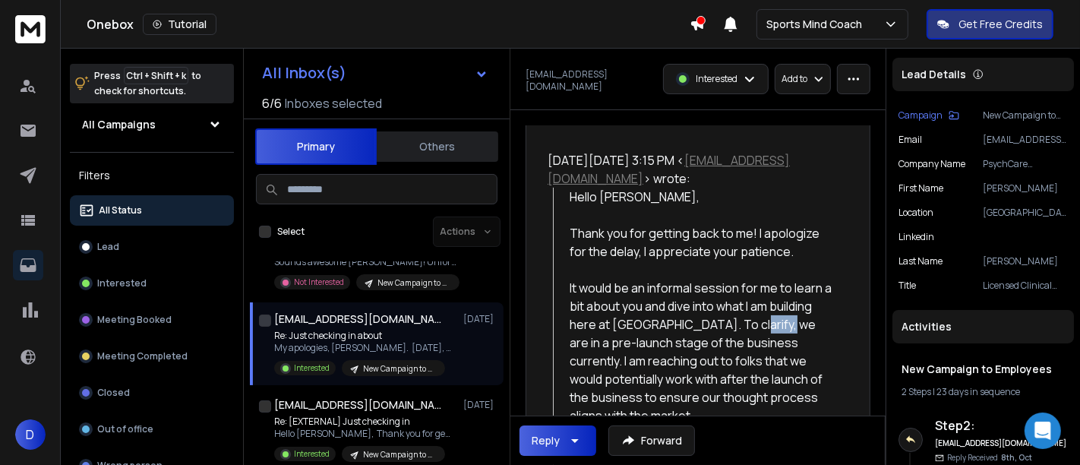
drag, startPoint x: 730, startPoint y: 300, endPoint x: 693, endPoint y: 317, distance: 40.4
click at [693, 317] on div "It would be an informal session for me to learn a bit about you and dive into w…" at bounding box center [703, 352] width 267 height 146
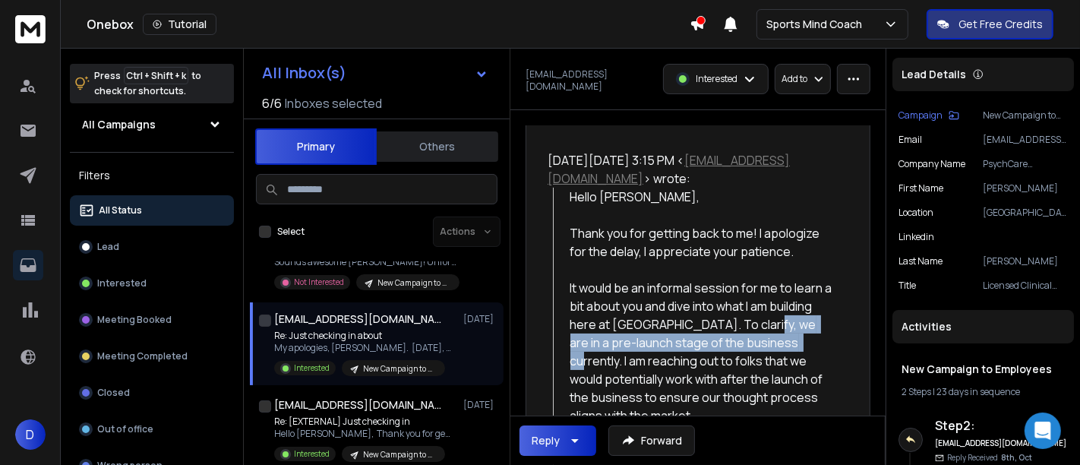
click at [693, 317] on div "It would be an informal session for me to learn a bit about you and dive into w…" at bounding box center [703, 352] width 267 height 146
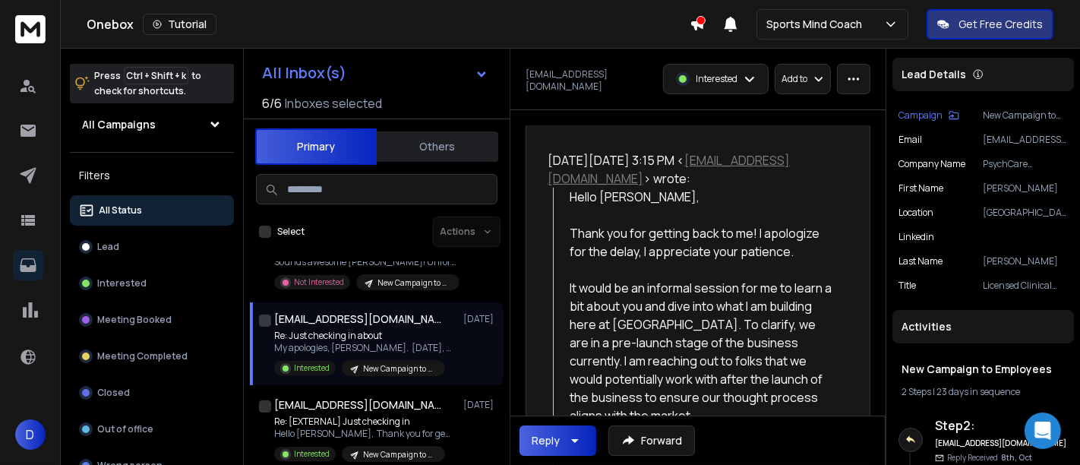
scroll to position [318, 0]
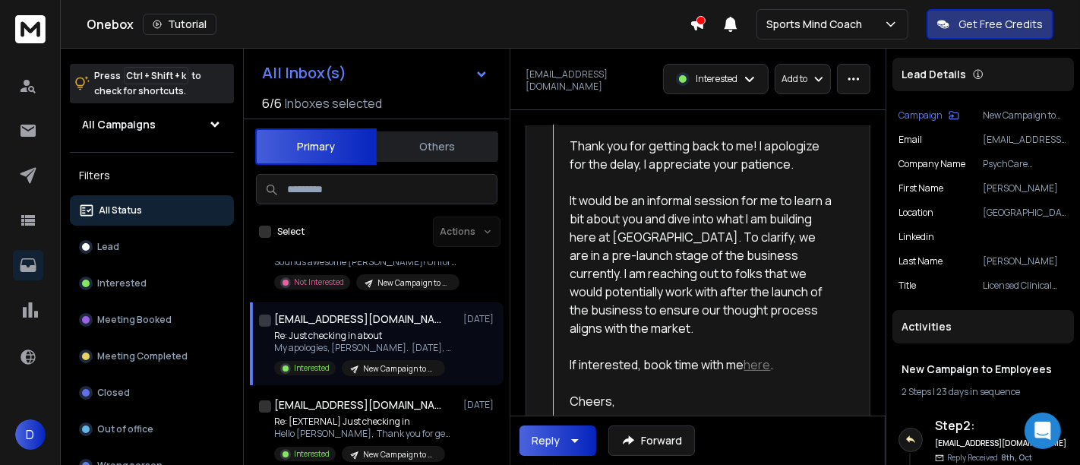
click at [683, 238] on div "It would be an informal session for me to learn a bit about you and dive into w…" at bounding box center [703, 264] width 267 height 146
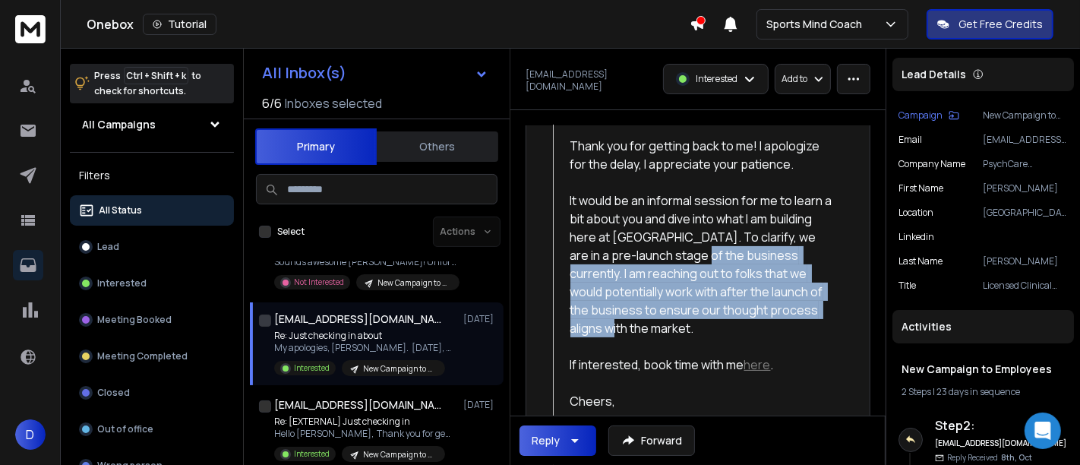
drag, startPoint x: 683, startPoint y: 239, endPoint x: 677, endPoint y: 305, distance: 65.6
click at [677, 337] on div at bounding box center [703, 346] width 267 height 18
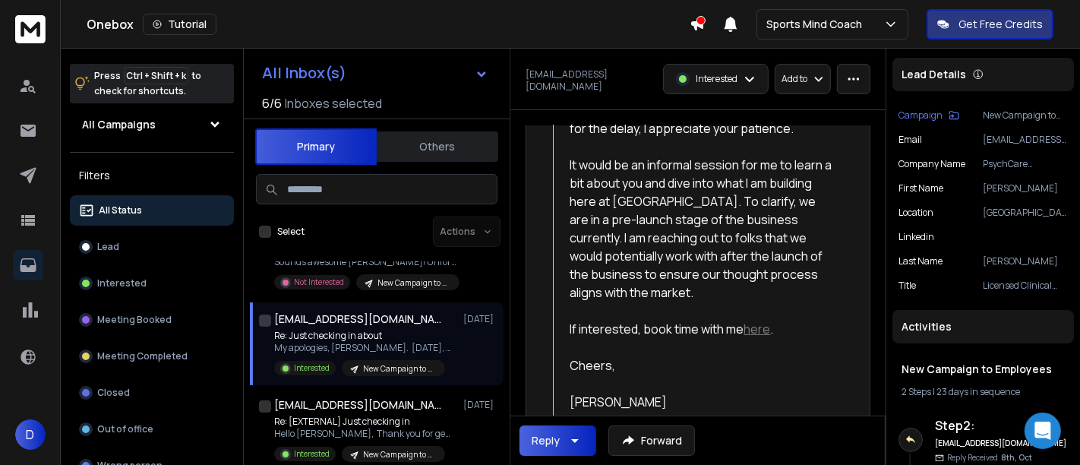
scroll to position [351, 0]
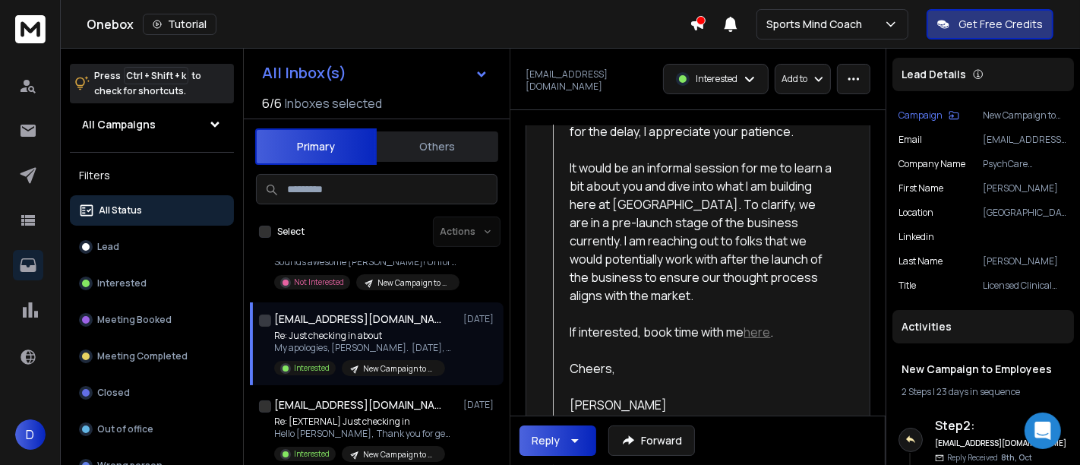
click at [759, 324] on link "here" at bounding box center [757, 332] width 27 height 17
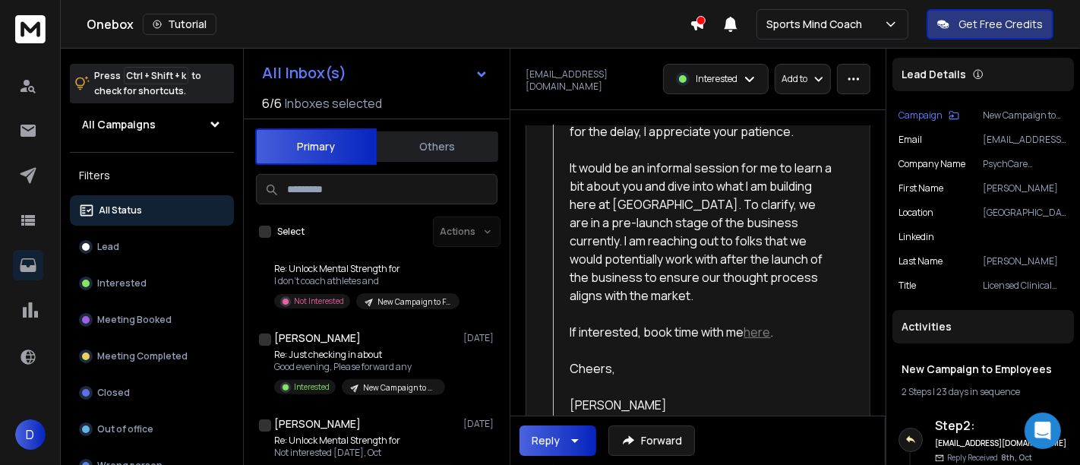
scroll to position [545, 0]
click at [362, 362] on p "Good evening, Please forward any" at bounding box center [359, 367] width 171 height 12
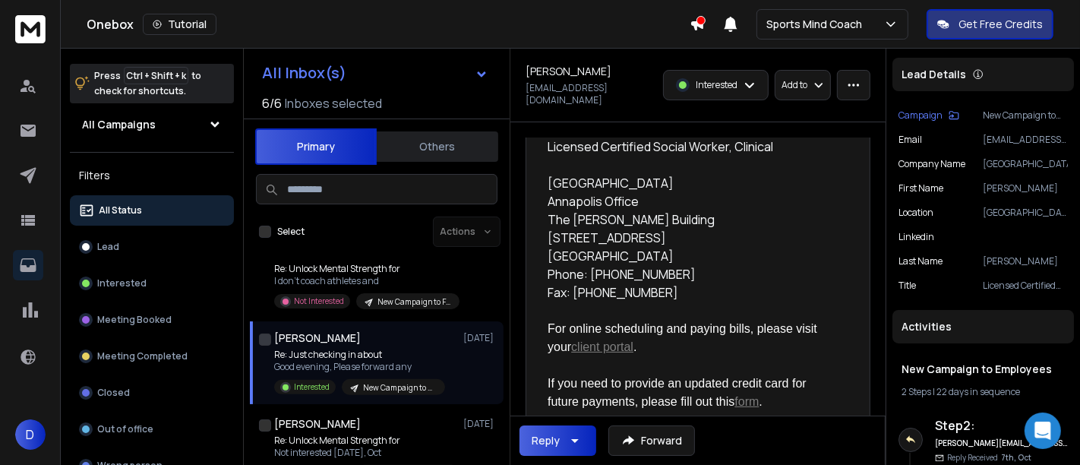
scroll to position [307, 0]
click at [624, 303] on div at bounding box center [692, 312] width 289 height 18
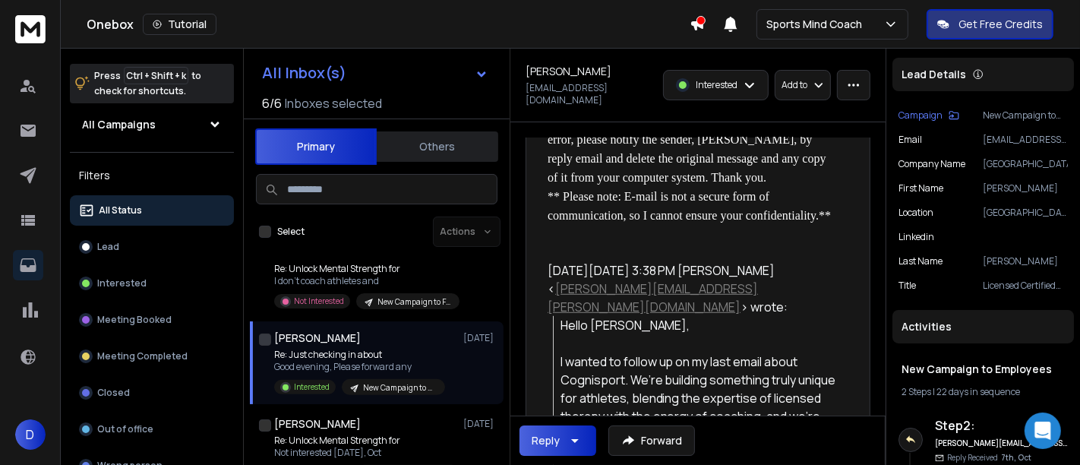
scroll to position [564, 0]
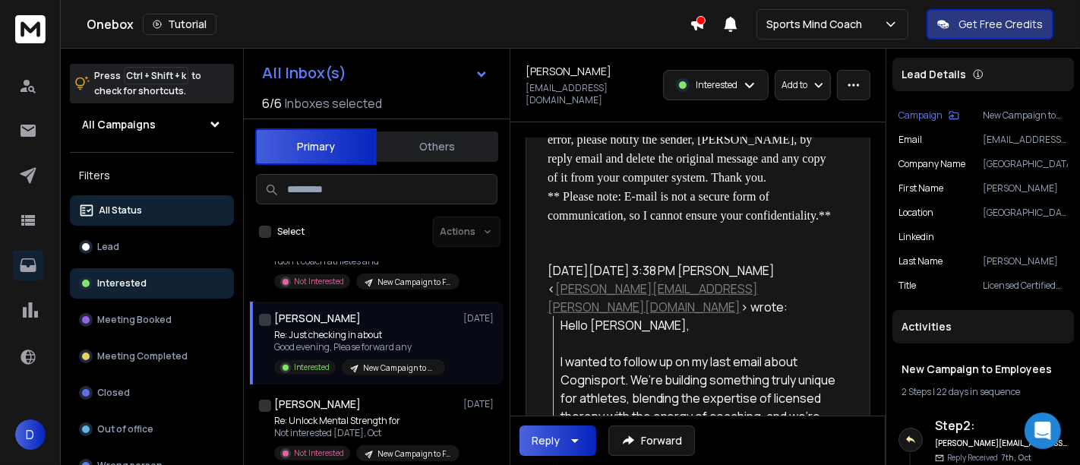
click at [124, 274] on button "Interested" at bounding box center [152, 283] width 164 height 30
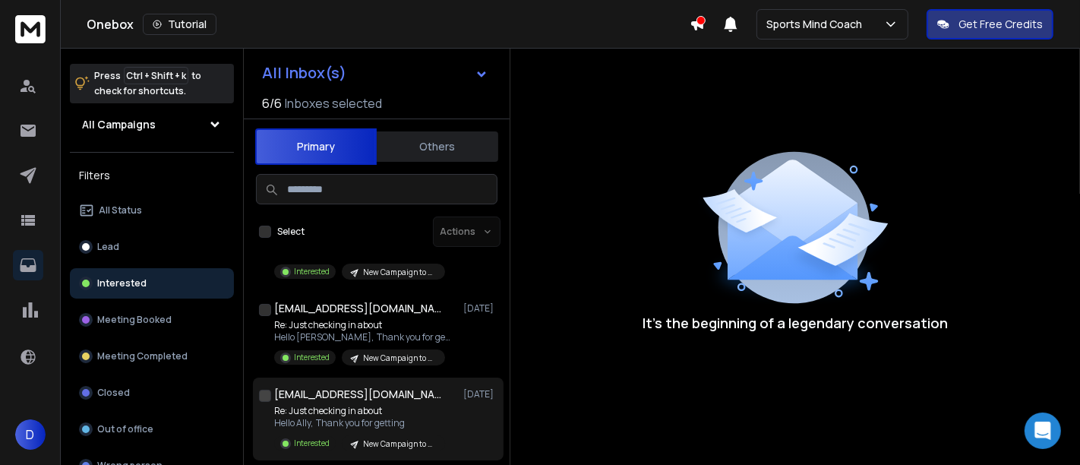
scroll to position [167, 0]
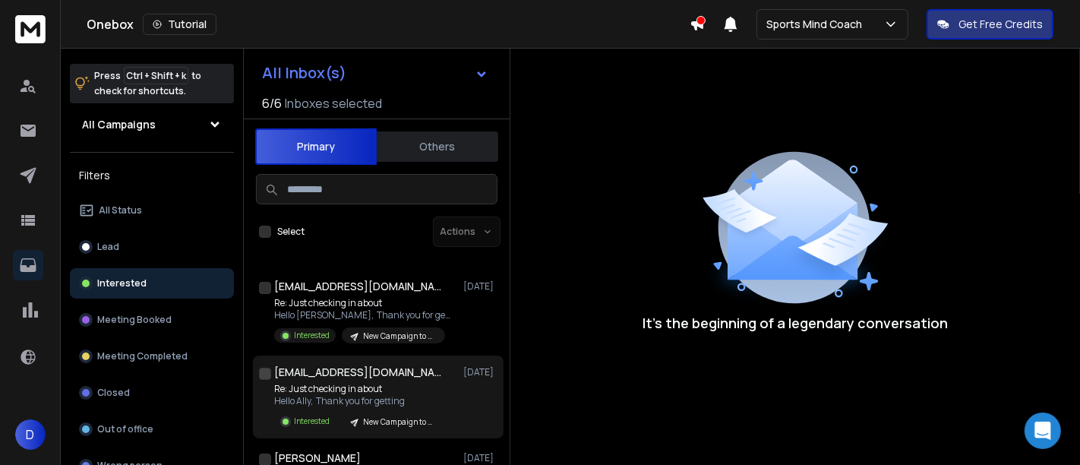
click at [338, 385] on p "Re: Just checking in about" at bounding box center [359, 389] width 171 height 12
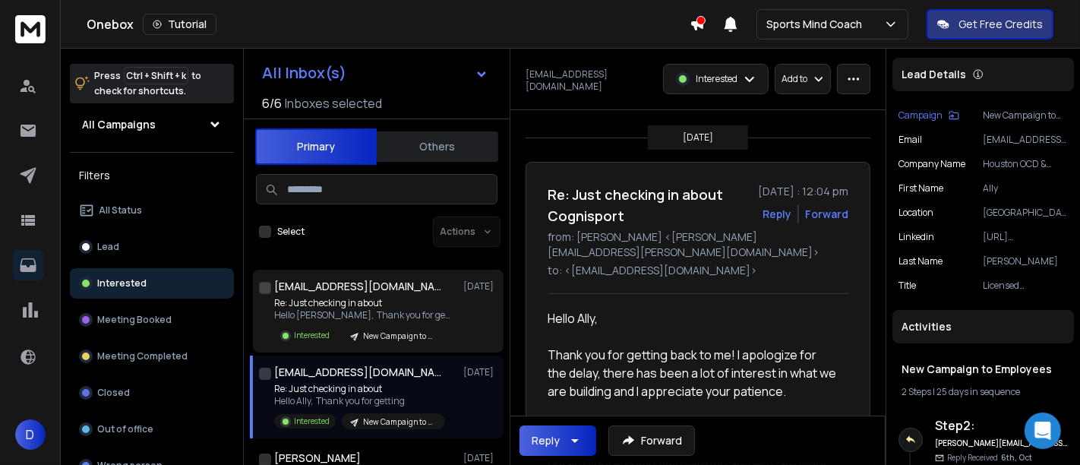
scroll to position [0, 0]
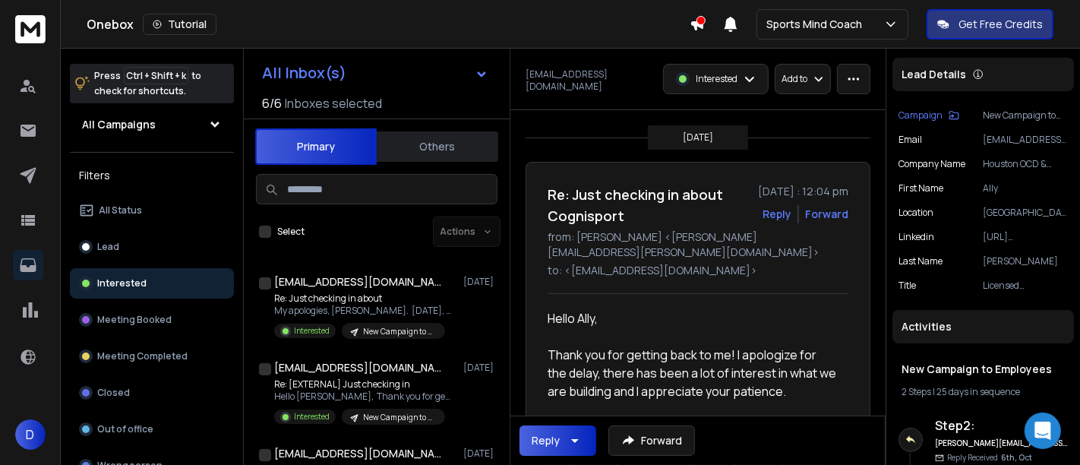
click at [920, 258] on p "Last Name" at bounding box center [920, 261] width 44 height 12
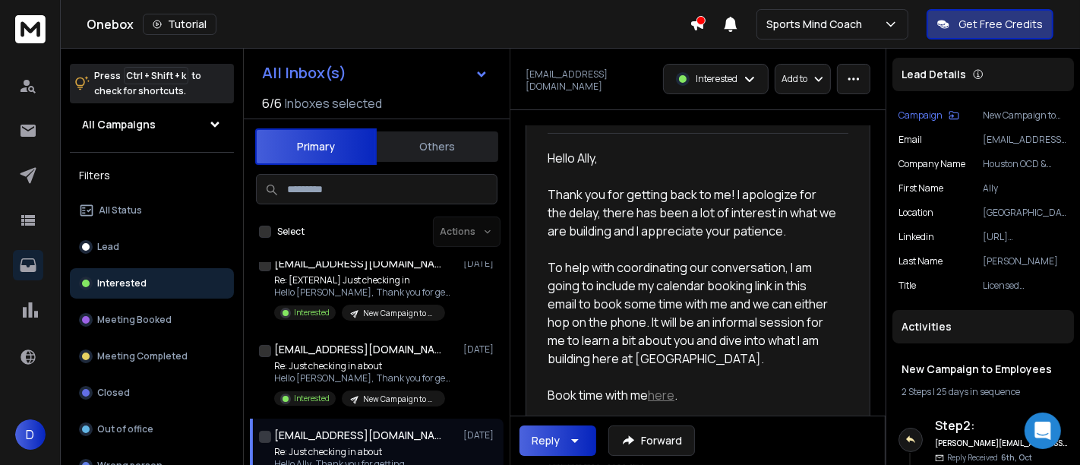
scroll to position [156, 0]
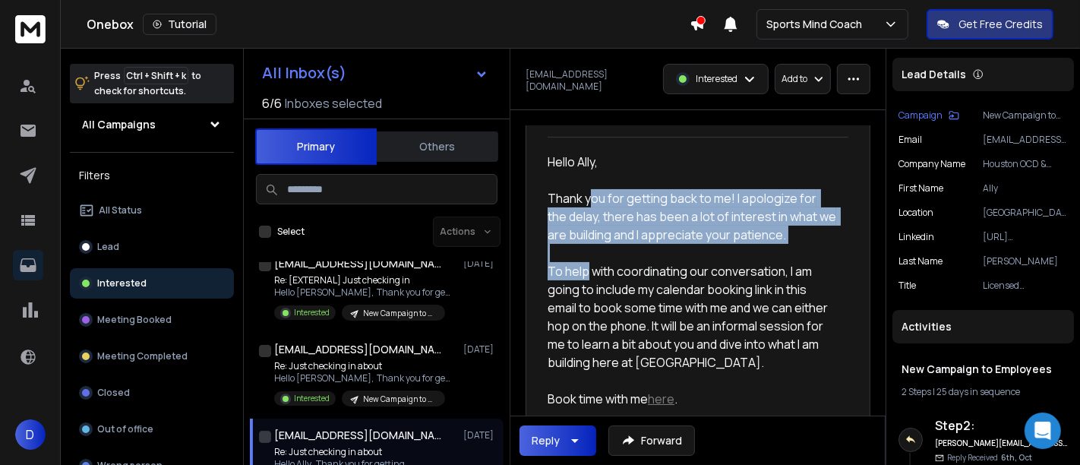
drag, startPoint x: 584, startPoint y: 252, endPoint x: 593, endPoint y: 184, distance: 69.0
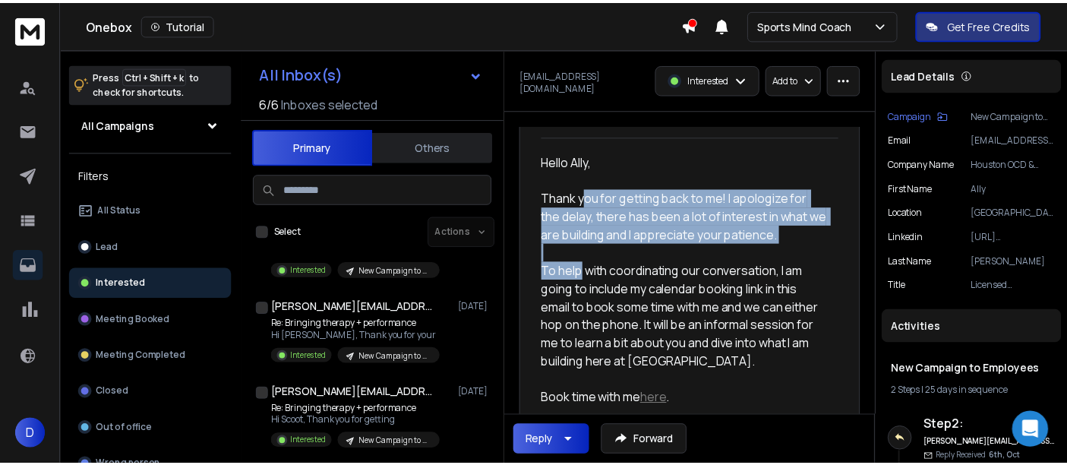
scroll to position [840, 0]
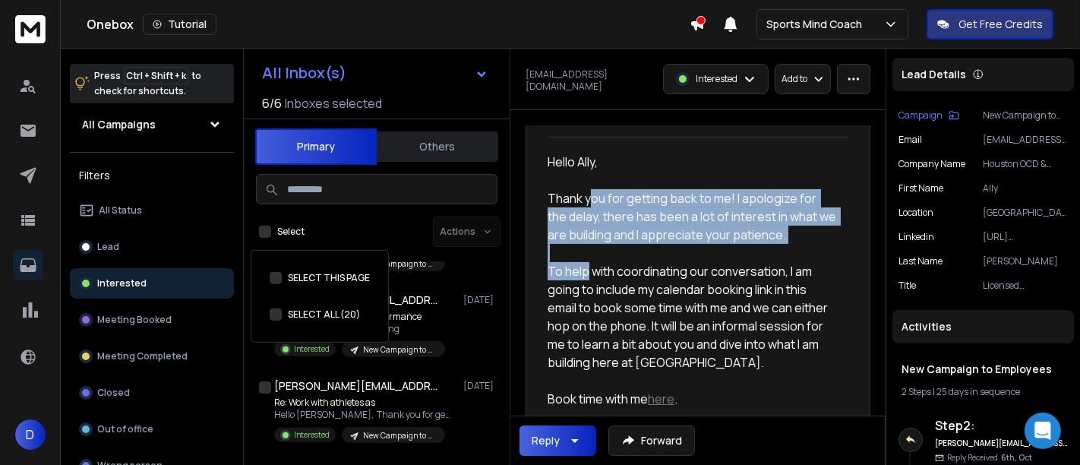
click at [266, 229] on button "SELECT THIS PAGE" at bounding box center [265, 232] width 12 height 12
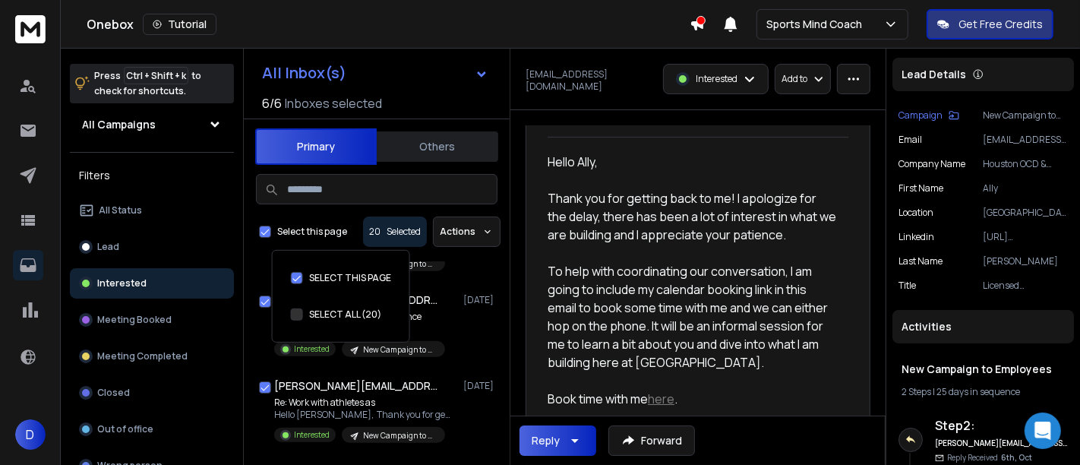
click at [292, 318] on button "SELECT THIS PAGE" at bounding box center [297, 314] width 12 height 12
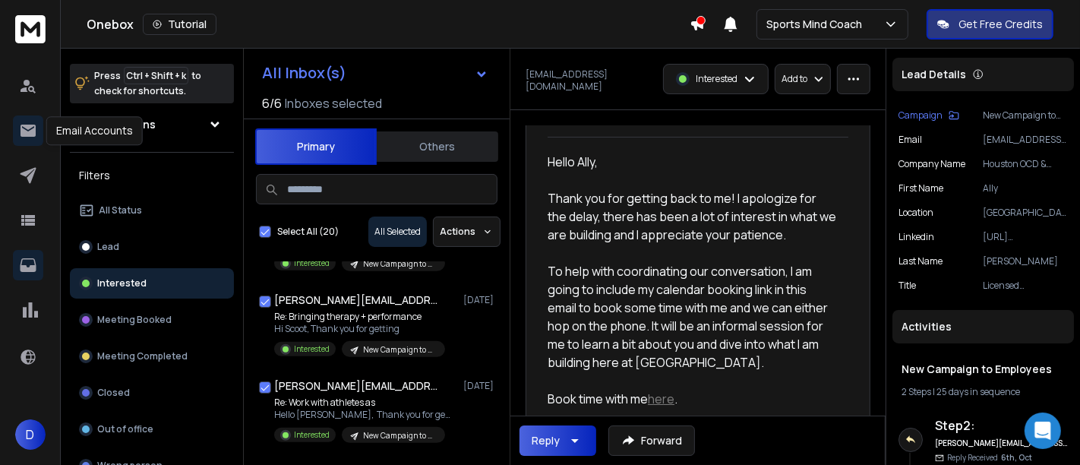
click at [27, 135] on icon at bounding box center [28, 131] width 15 height 12
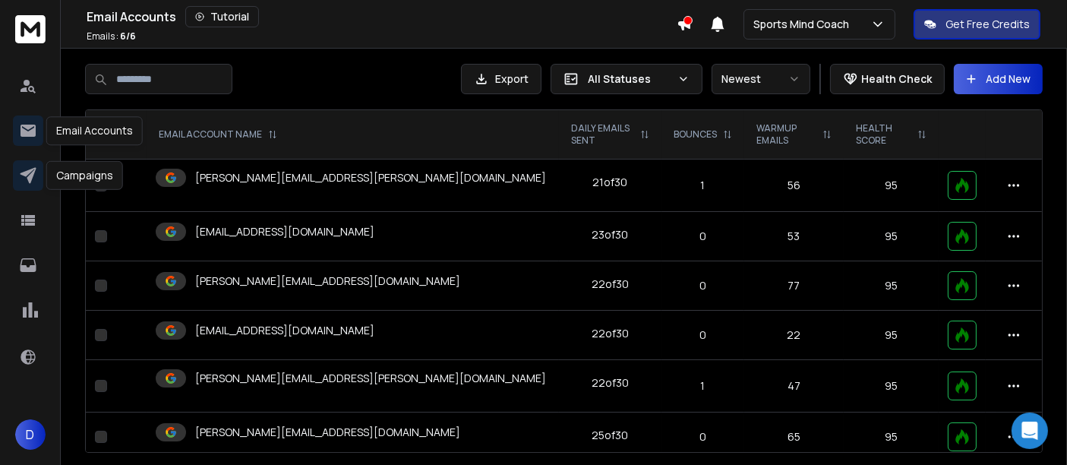
click at [23, 163] on link at bounding box center [28, 175] width 30 height 30
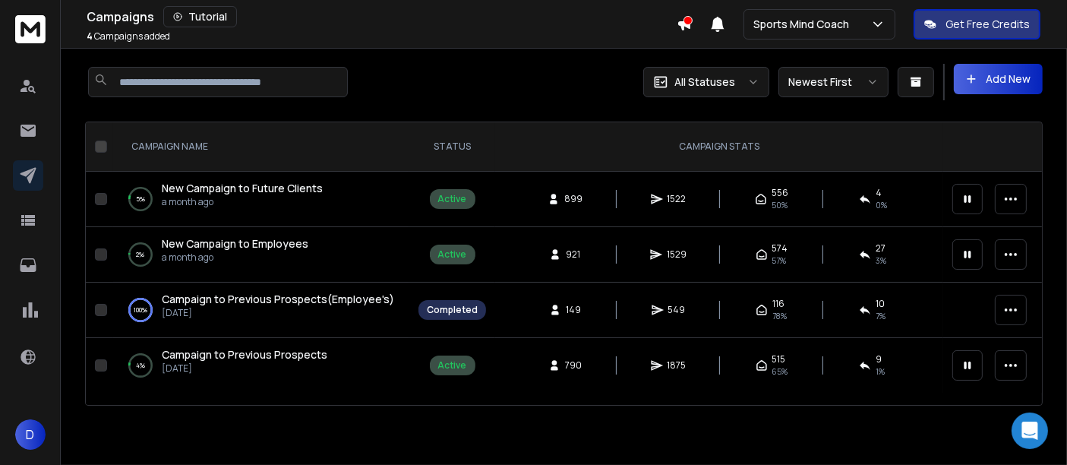
click at [277, 175] on td "5 % New Campaign to Future Clients a month ago" at bounding box center [261, 199] width 296 height 55
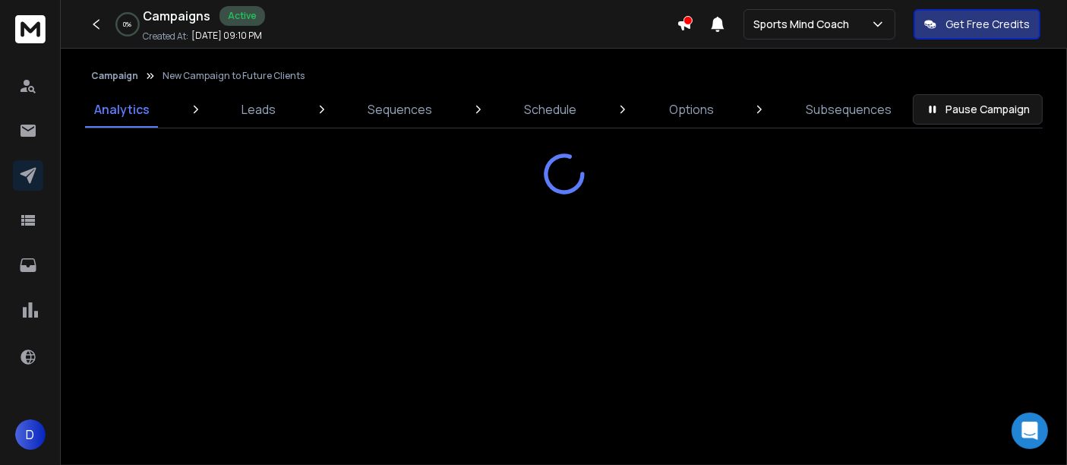
click at [277, 175] on div at bounding box center [563, 174] width 945 height 49
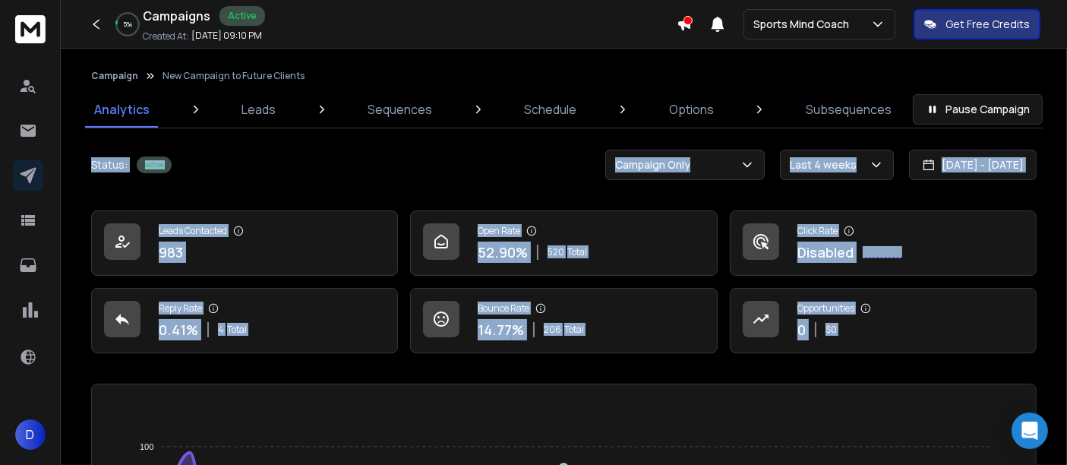
click at [277, 175] on div "Status: Active Pause Campaign Campaign Only Last 4 weeks 11 Sep 2025 - 10 Oct 2…" at bounding box center [563, 165] width 945 height 30
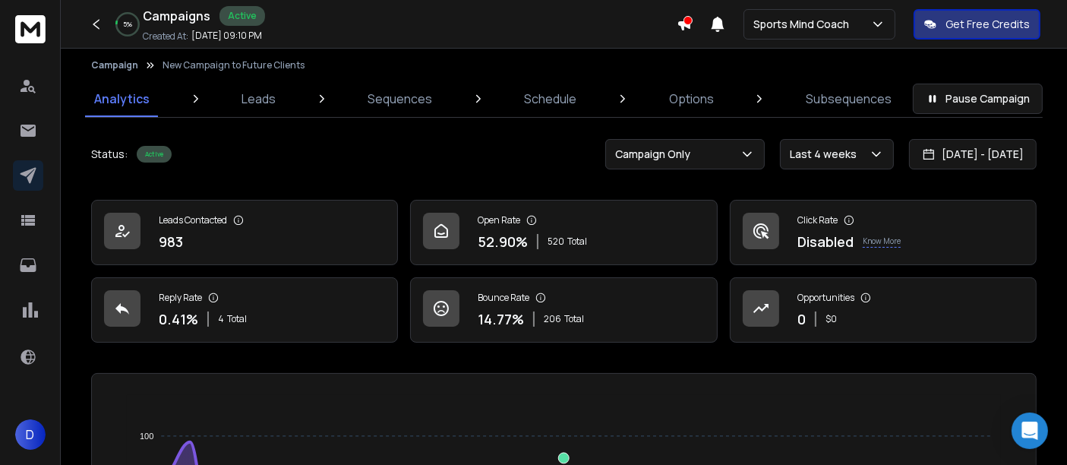
scroll to position [18, 0]
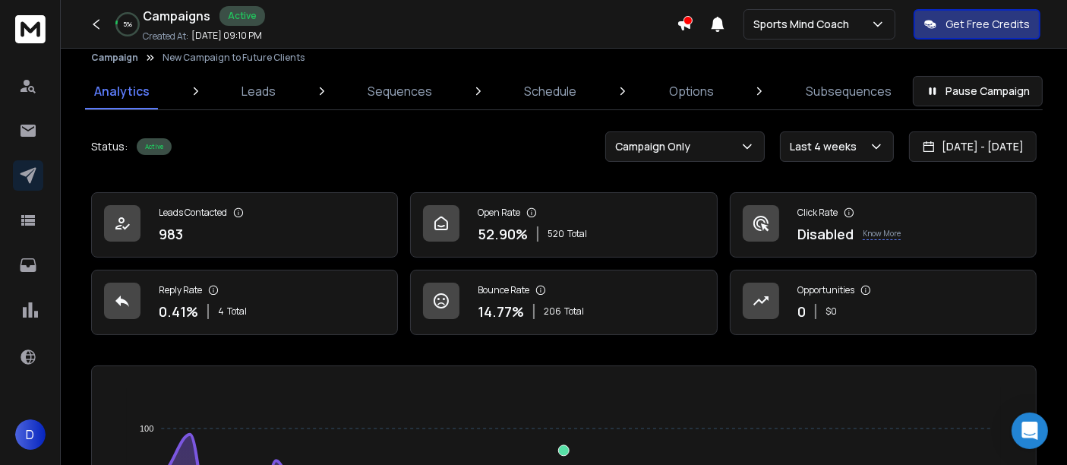
click at [632, 156] on button "Campaign Only" at bounding box center [684, 146] width 159 height 30
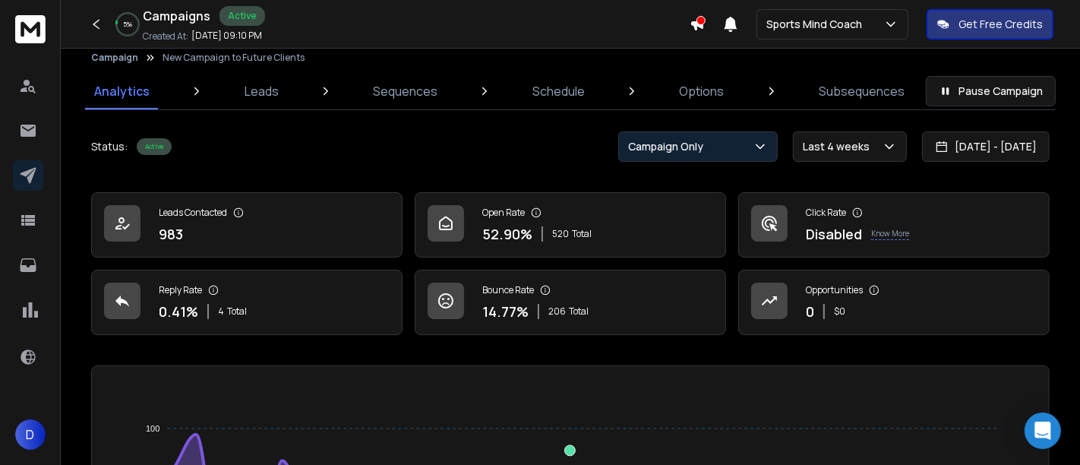
click at [632, 156] on button "Campaign Only" at bounding box center [697, 146] width 159 height 30
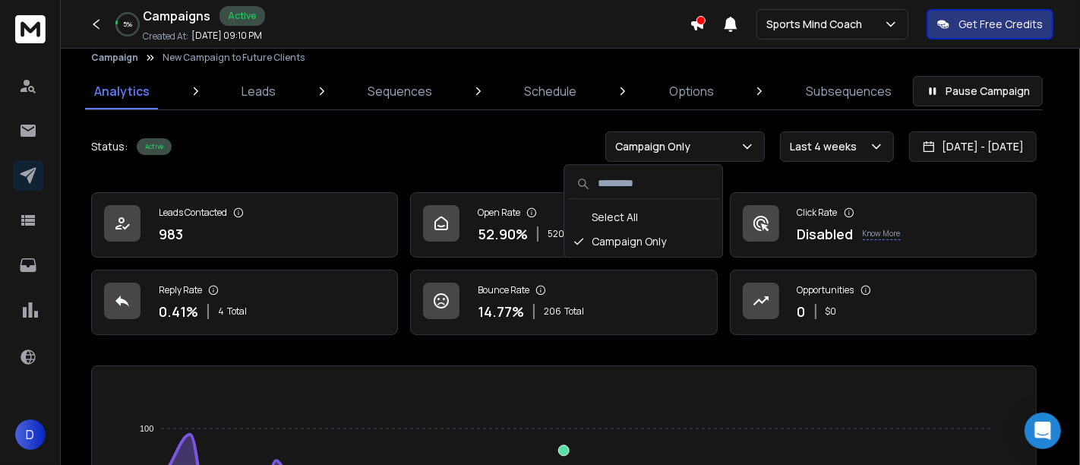
click at [318, 249] on link "Leads Contacted 983" at bounding box center [244, 224] width 307 height 65
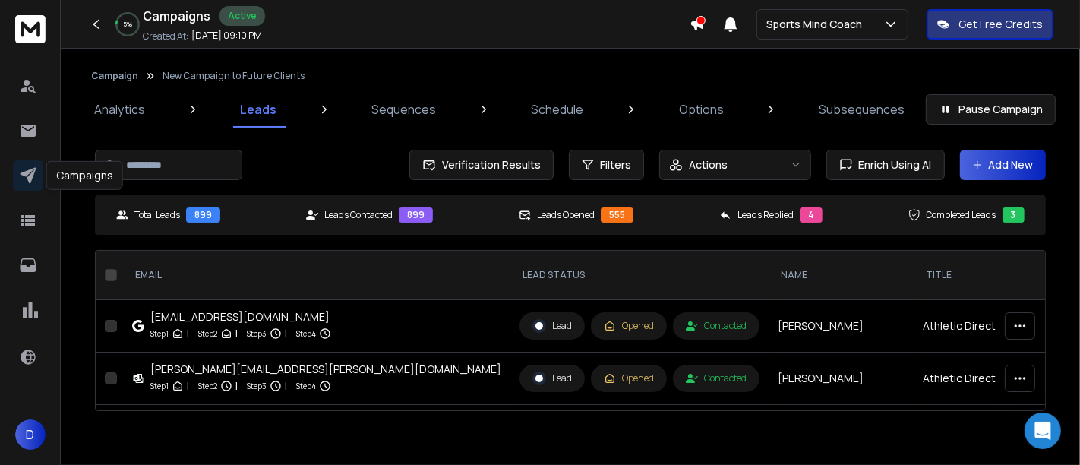
click at [28, 181] on icon at bounding box center [28, 176] width 16 height 16
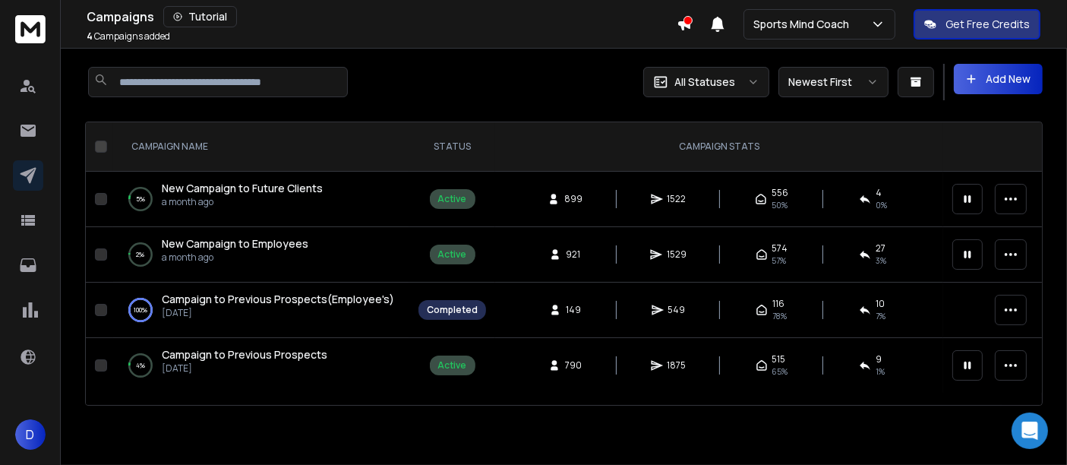
click at [237, 222] on td "5 % New Campaign to Future Clients a month ago" at bounding box center [261, 199] width 296 height 55
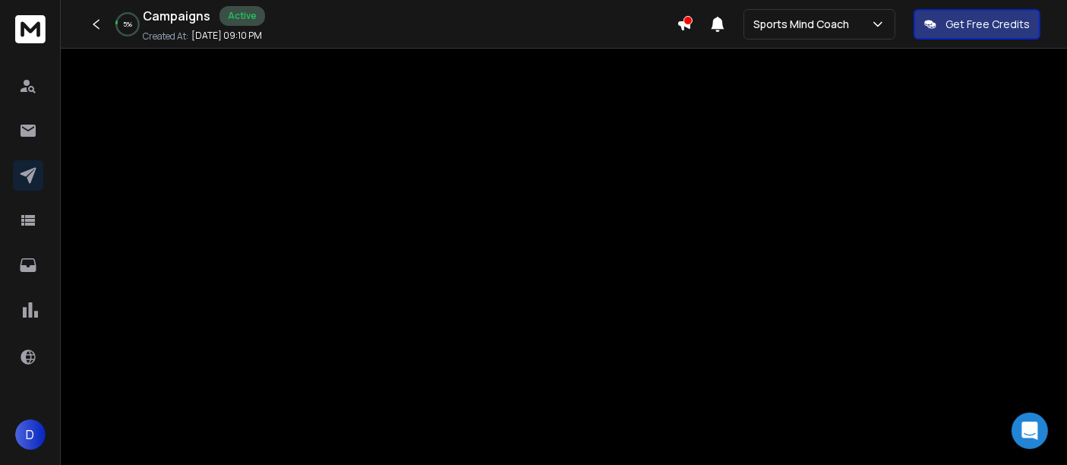
scroll to position [153, 0]
click at [26, 172] on icon at bounding box center [28, 176] width 16 height 16
